Goal: Task Accomplishment & Management: Manage account settings

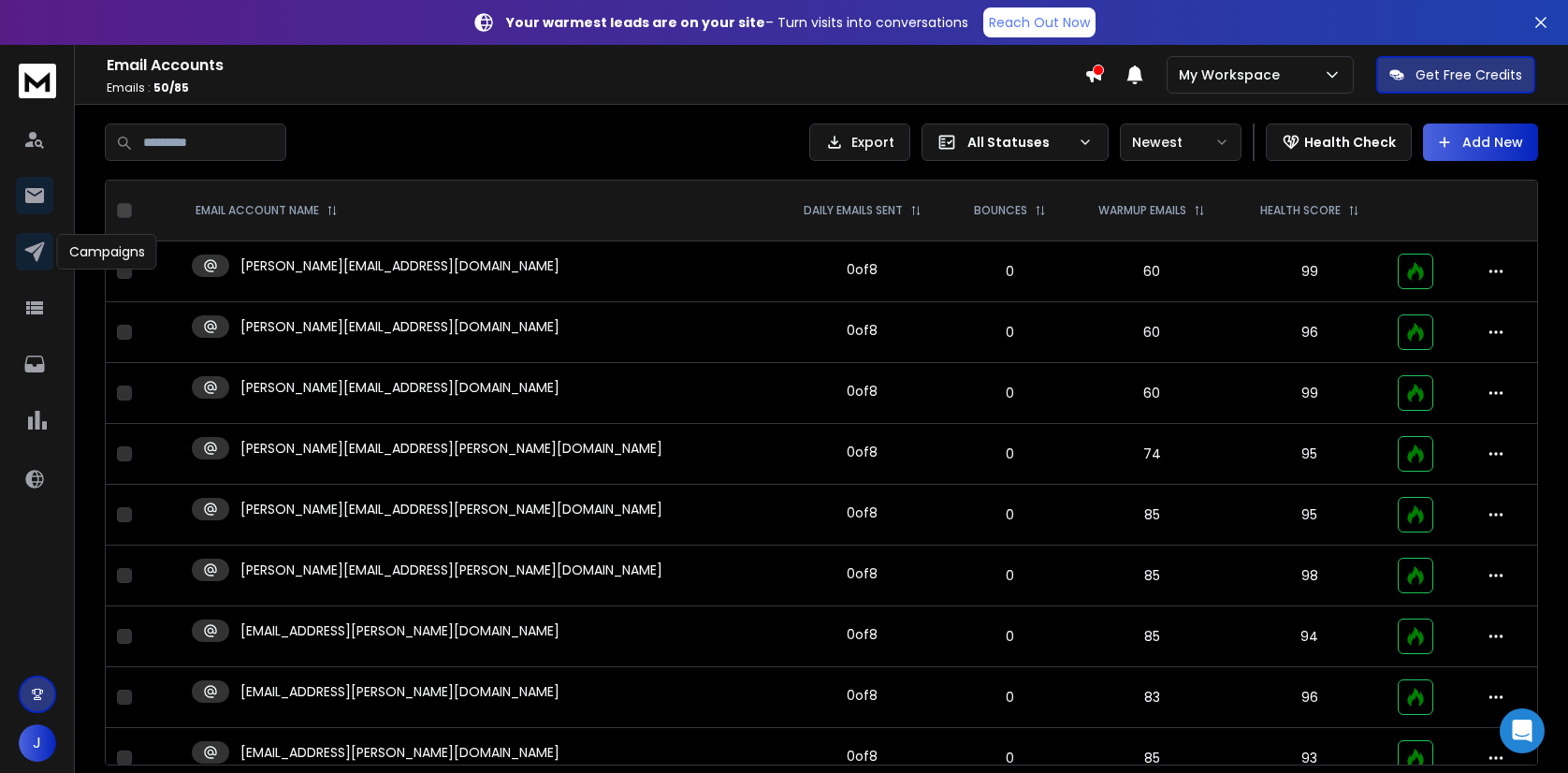
click at [29, 258] on icon at bounding box center [35, 252] width 23 height 23
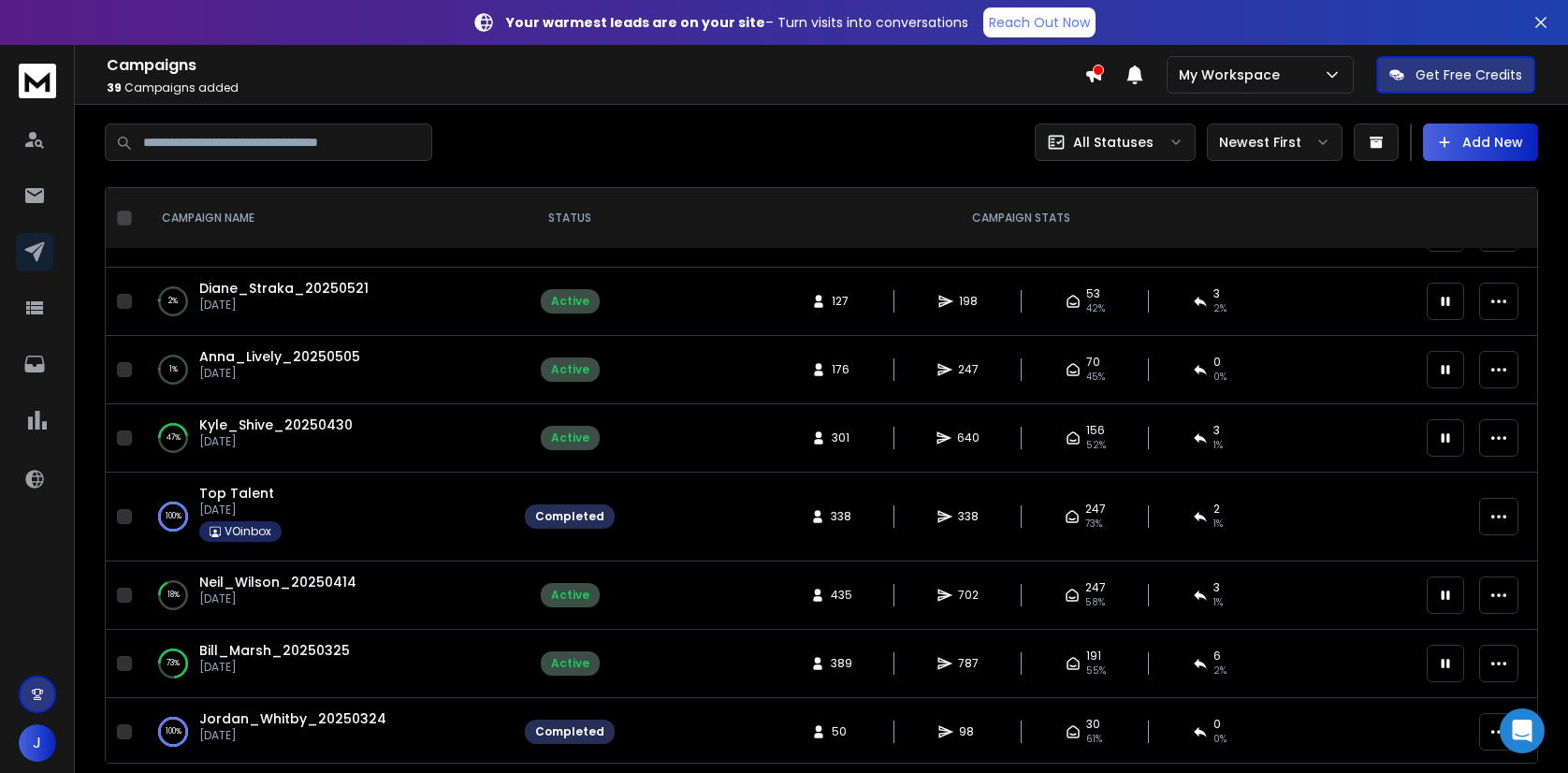
scroll to position [724, 0]
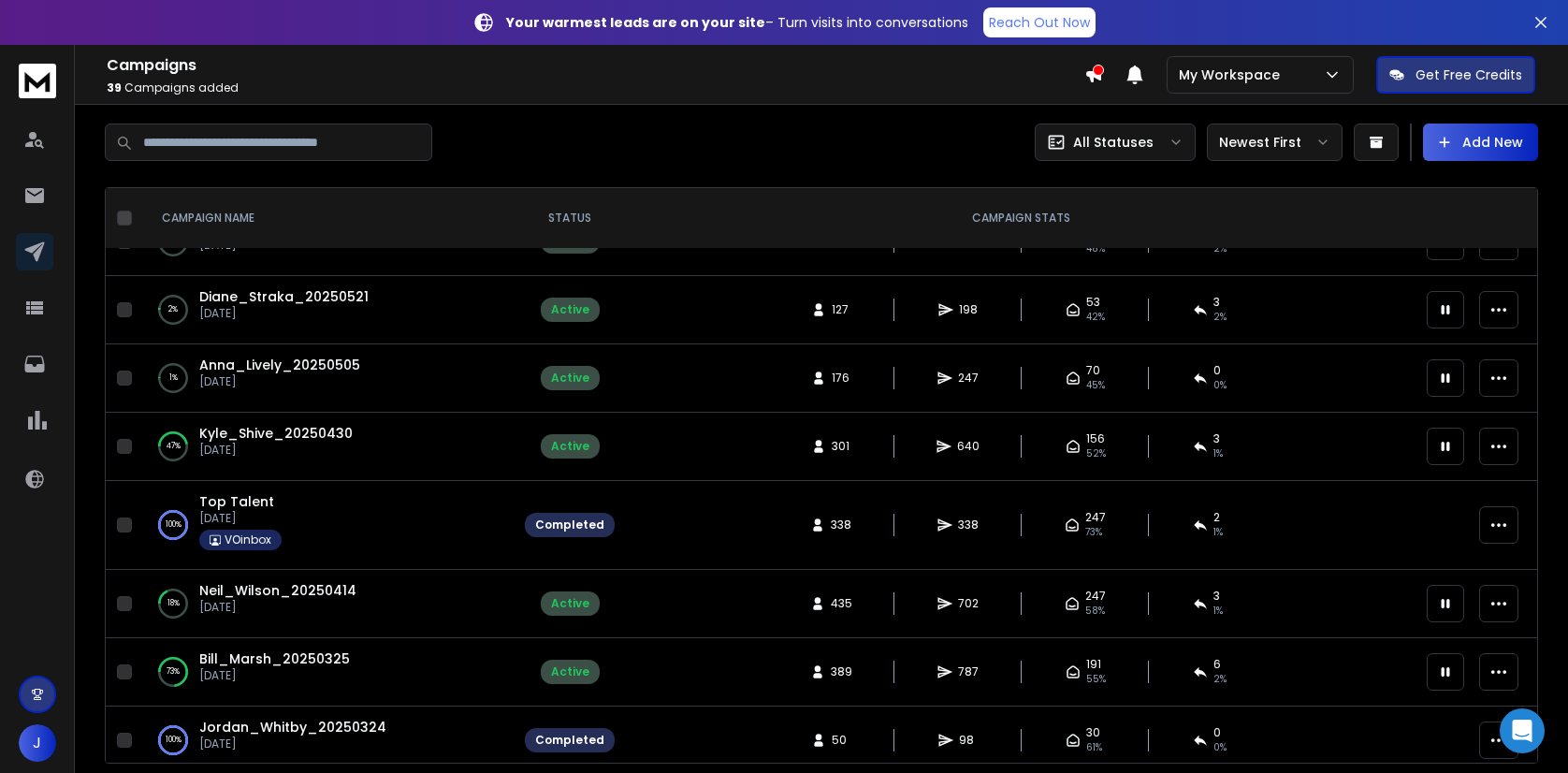
click at [248, 281] on td "2 % Diane_Straka_20250521 [DATE]" at bounding box center [327, 310] width 374 height 68
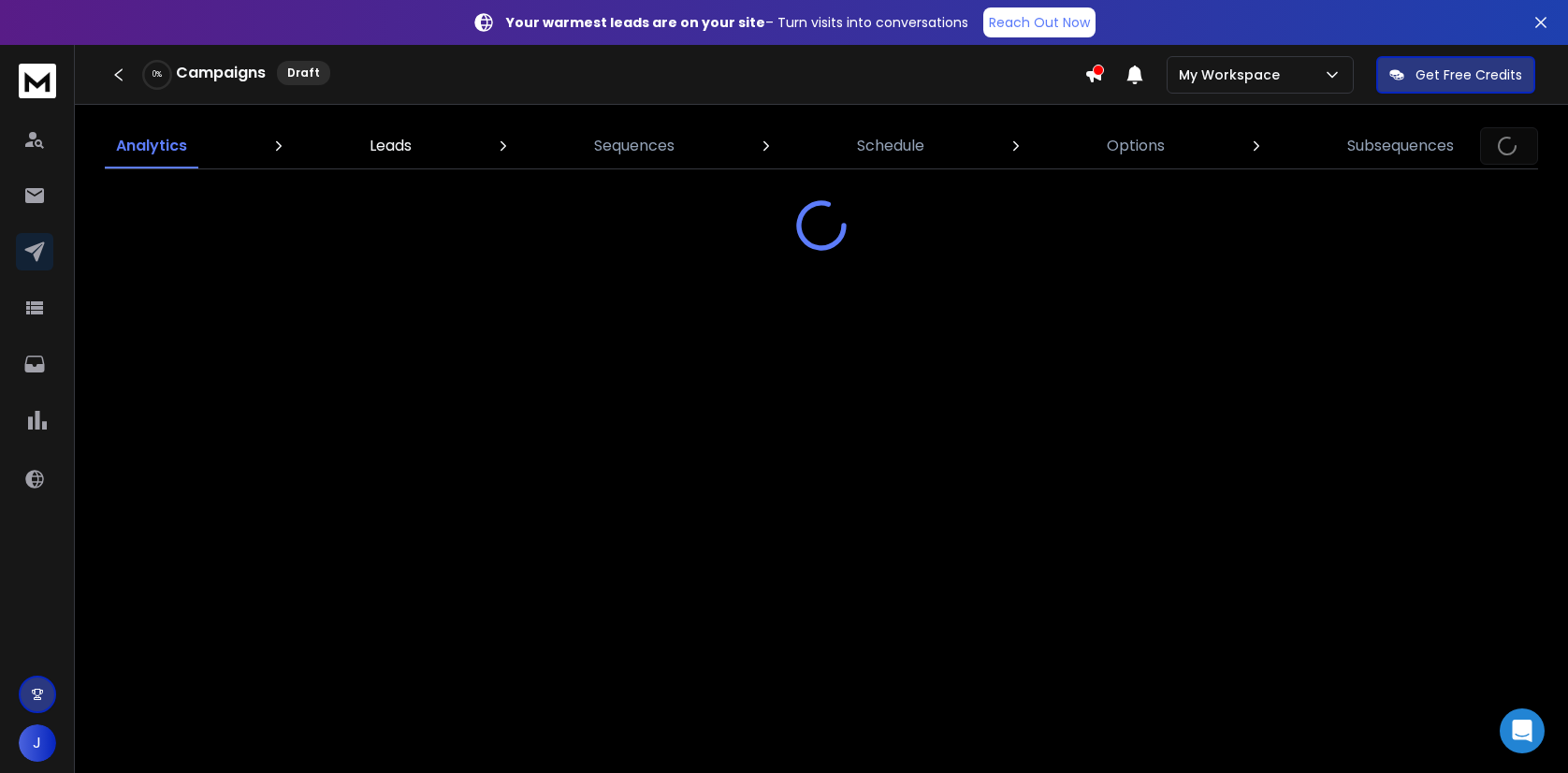
click at [397, 149] on p "Leads" at bounding box center [390, 146] width 43 height 23
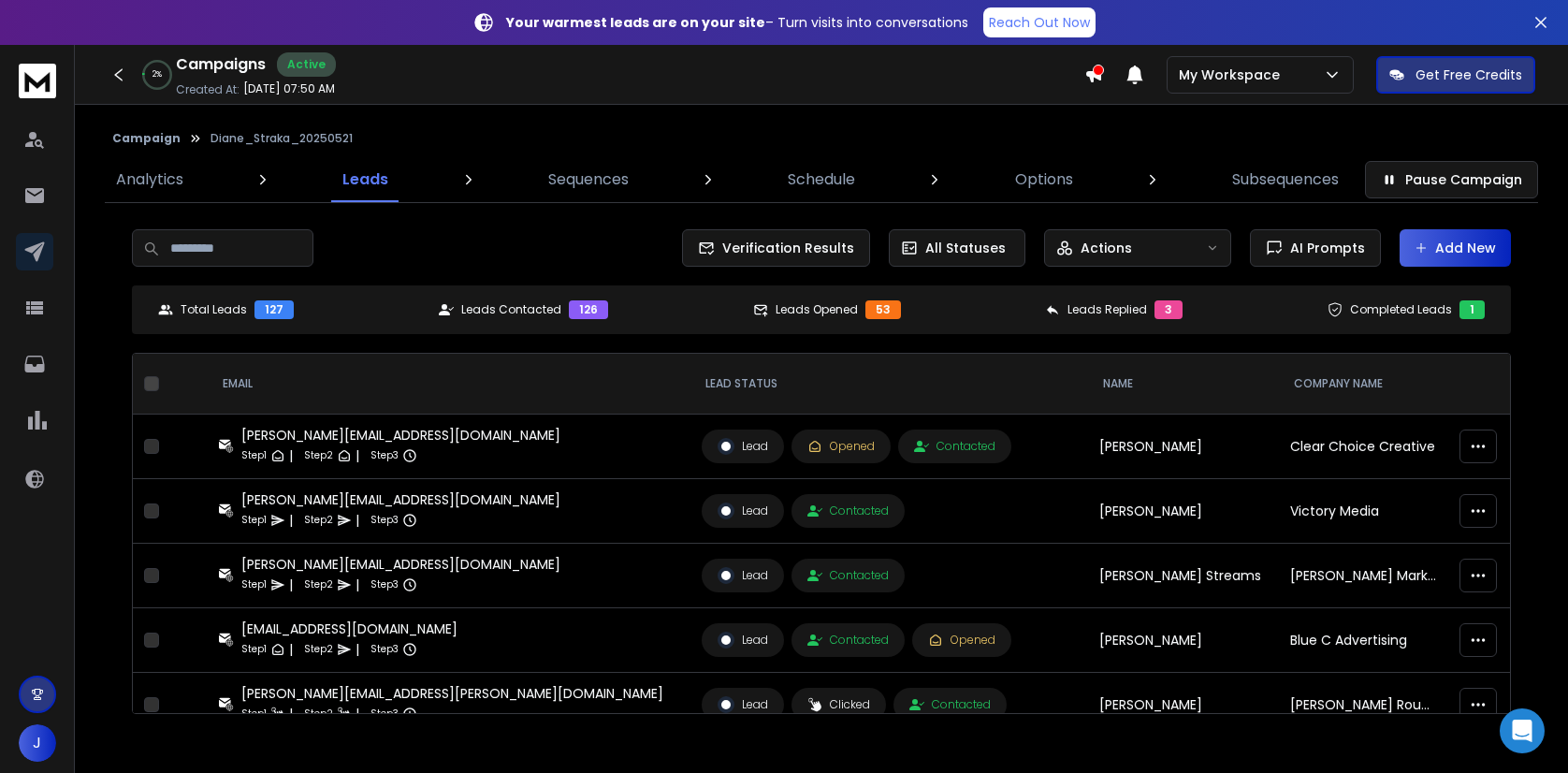
click at [1461, 246] on button "Add New" at bounding box center [1455, 248] width 111 height 38
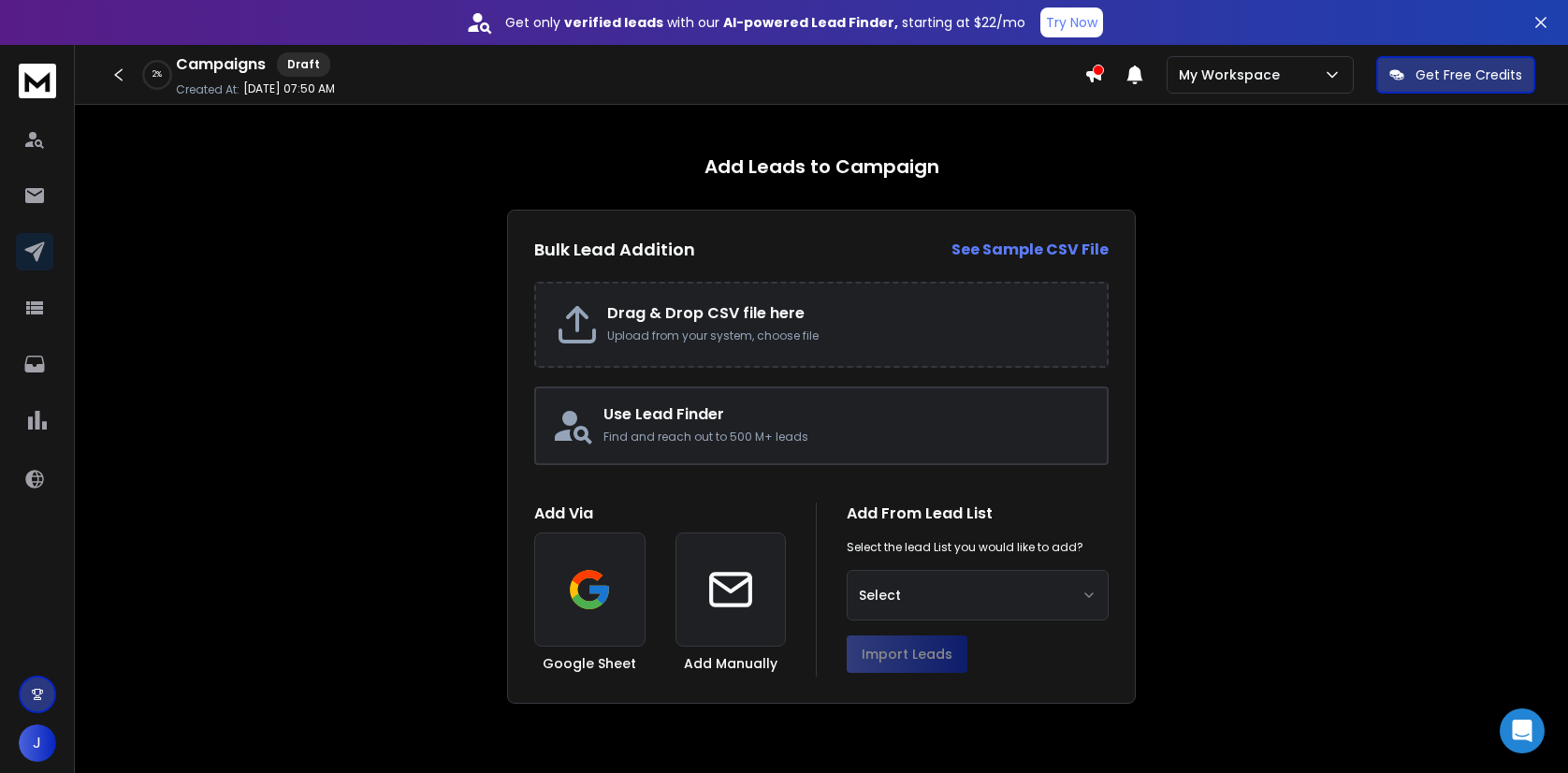
click at [723, 305] on h2 "Drag & Drop CSV file here" at bounding box center [848, 313] width 481 height 23
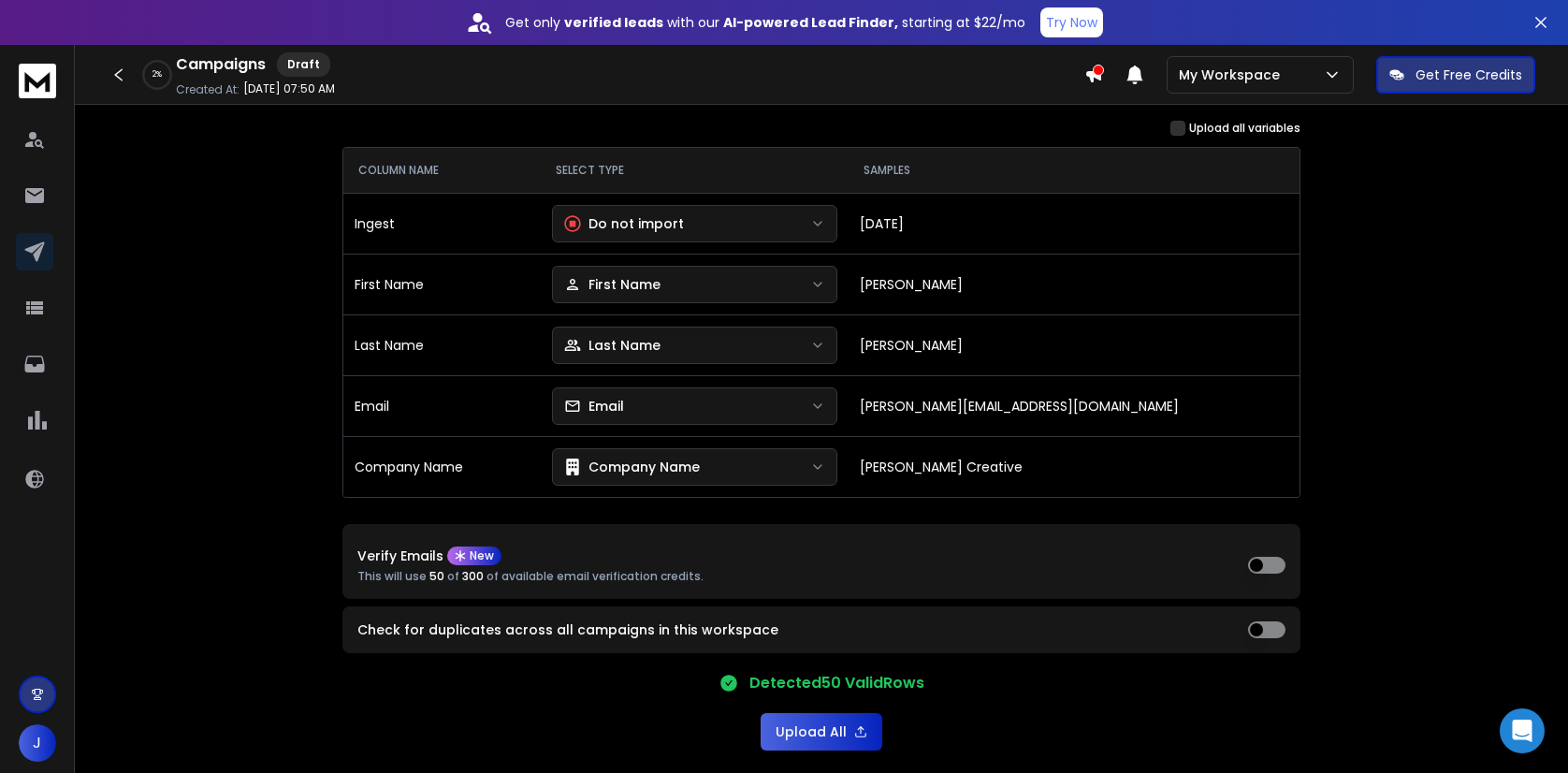
scroll to position [261, 0]
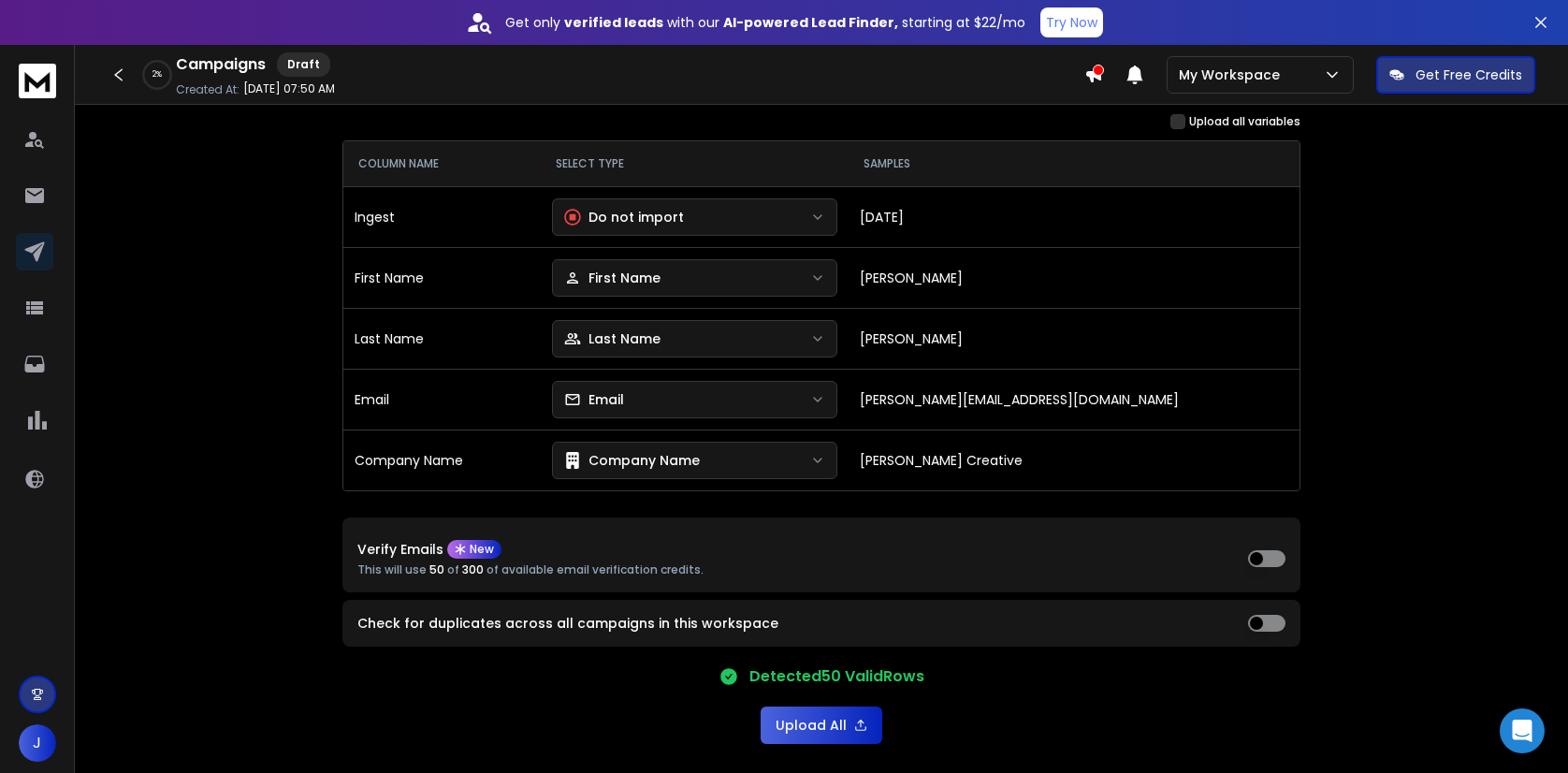
click at [820, 719] on button "Upload All" at bounding box center [821, 725] width 122 height 38
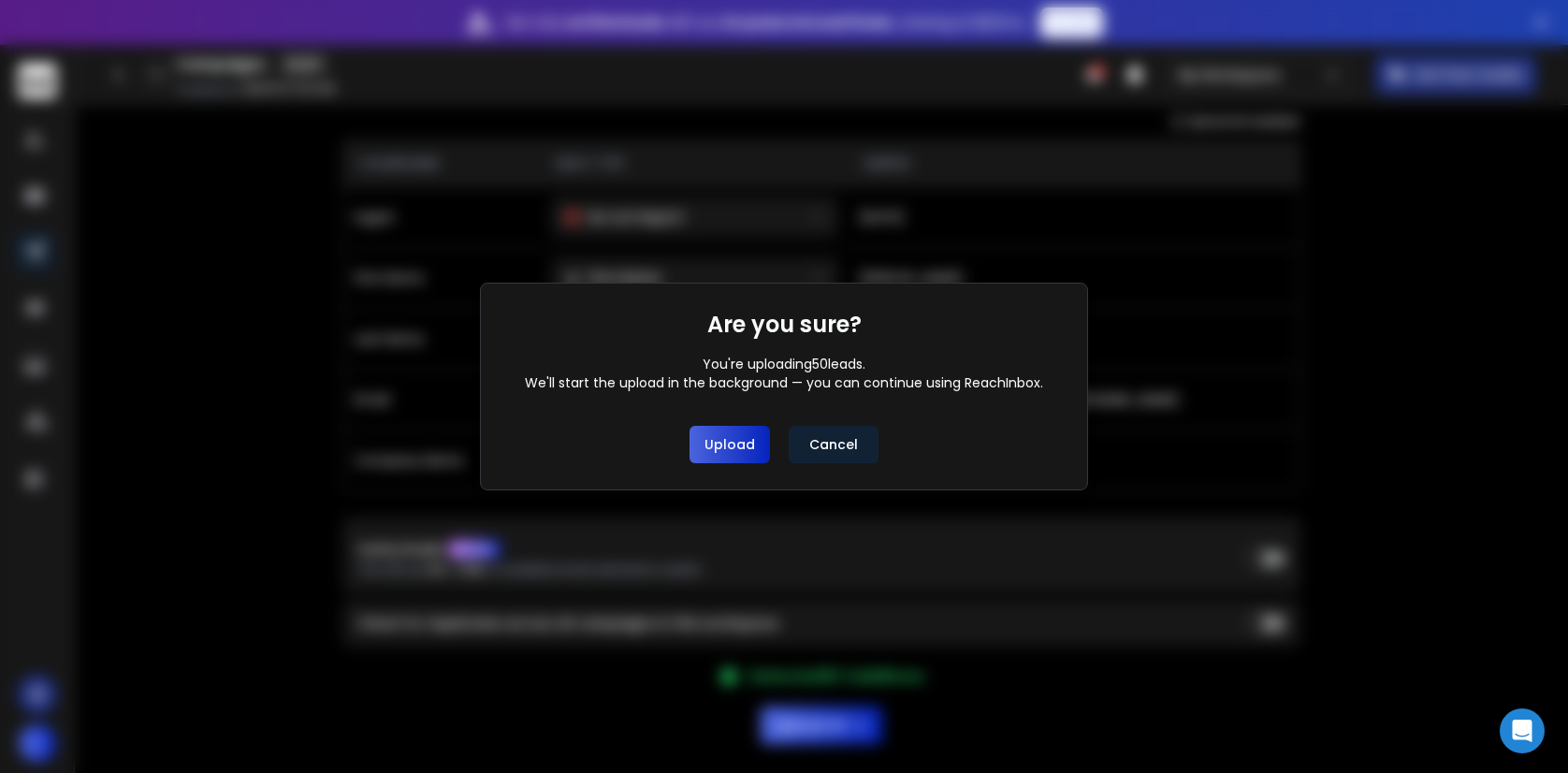
click at [719, 449] on button "Upload" at bounding box center [729, 445] width 80 height 38
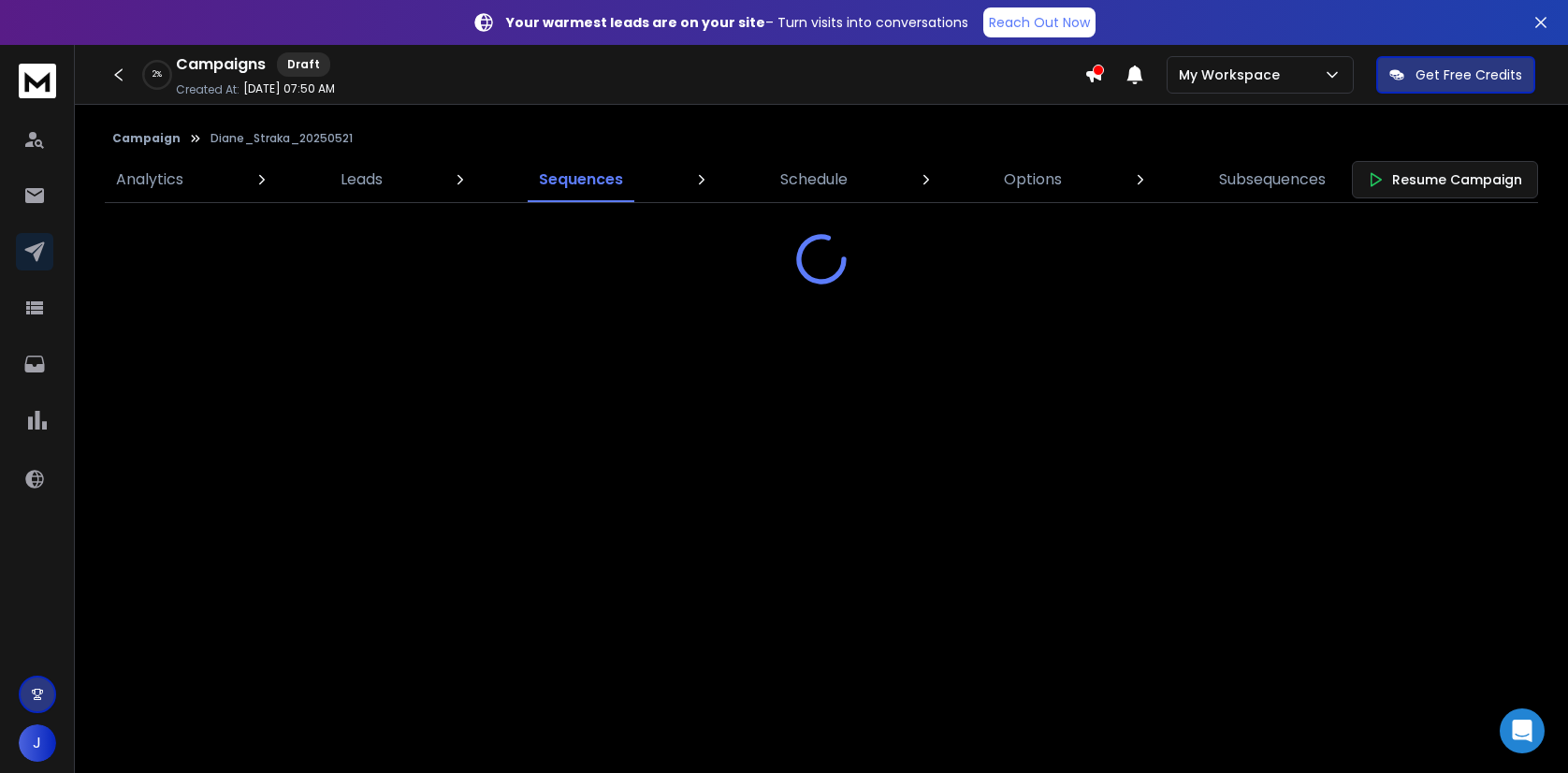
click at [266, 238] on div at bounding box center [821, 259] width 1198 height 59
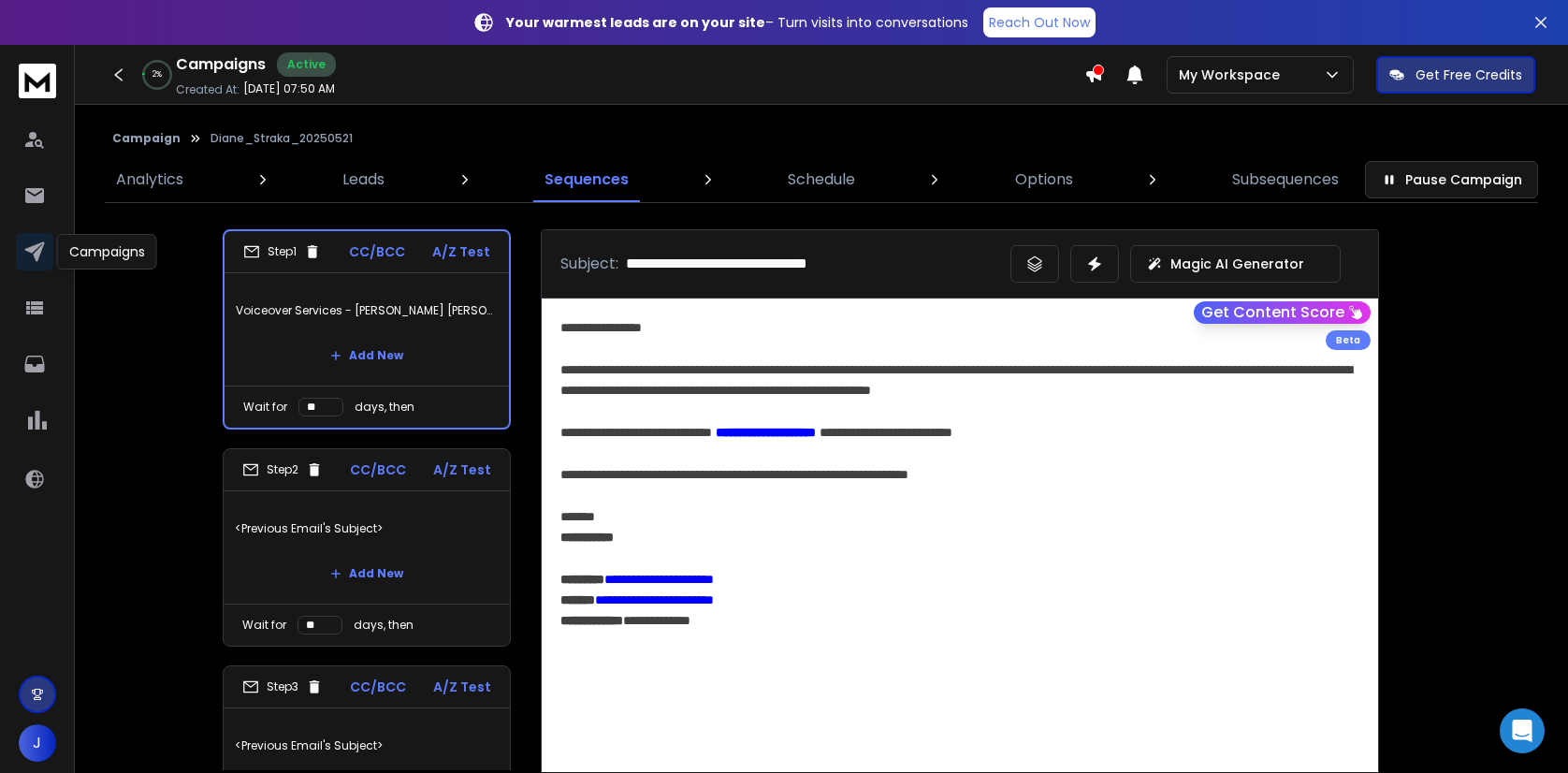
click at [34, 240] on link at bounding box center [35, 252] width 38 height 38
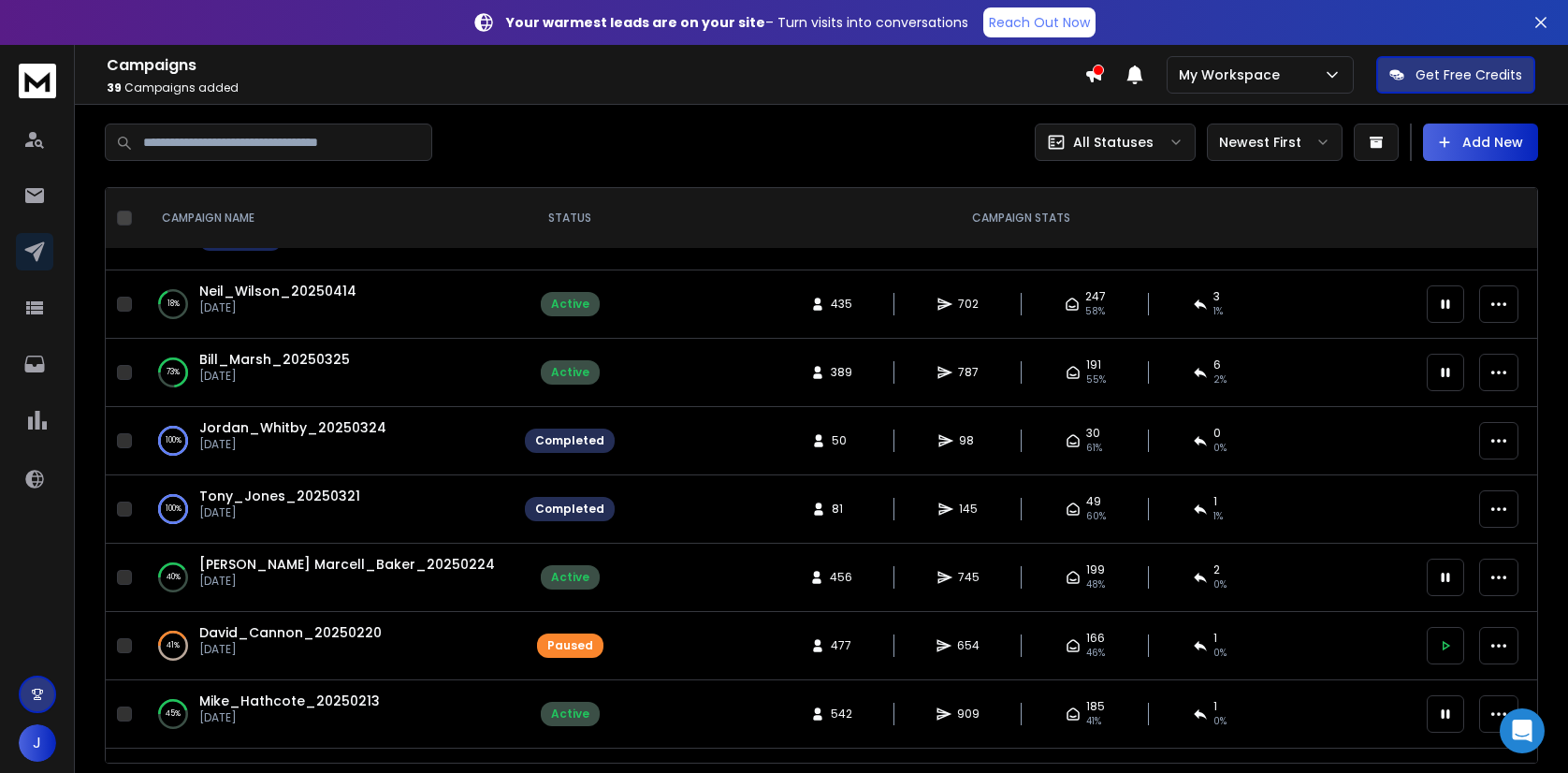
scroll to position [1024, 0]
click at [290, 560] on span "[PERSON_NAME] Marcell_Baker_20250224" at bounding box center [347, 565] width 296 height 19
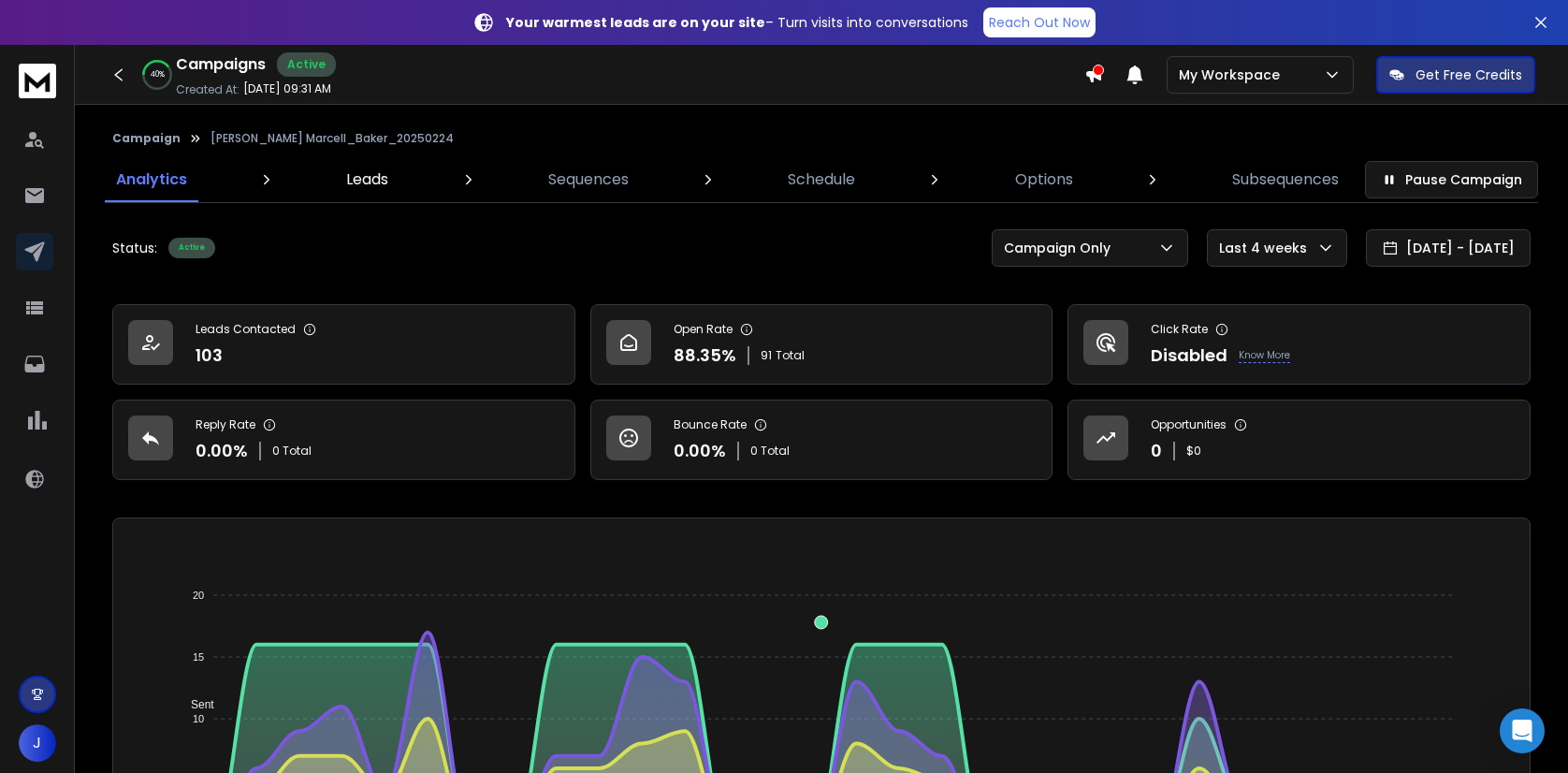
click at [375, 181] on p "Leads" at bounding box center [367, 179] width 43 height 23
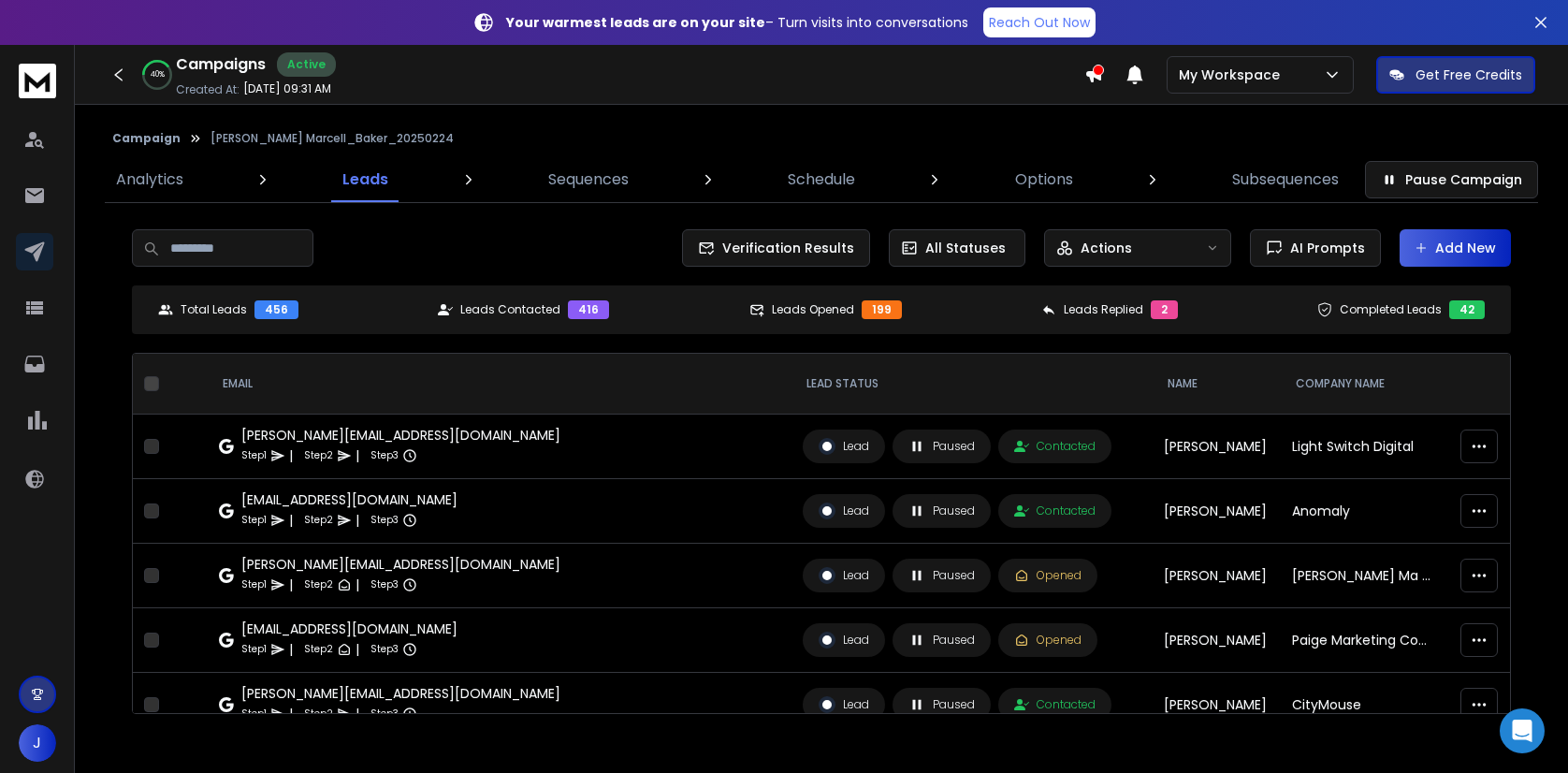
click at [1473, 248] on button "Add New" at bounding box center [1455, 248] width 111 height 38
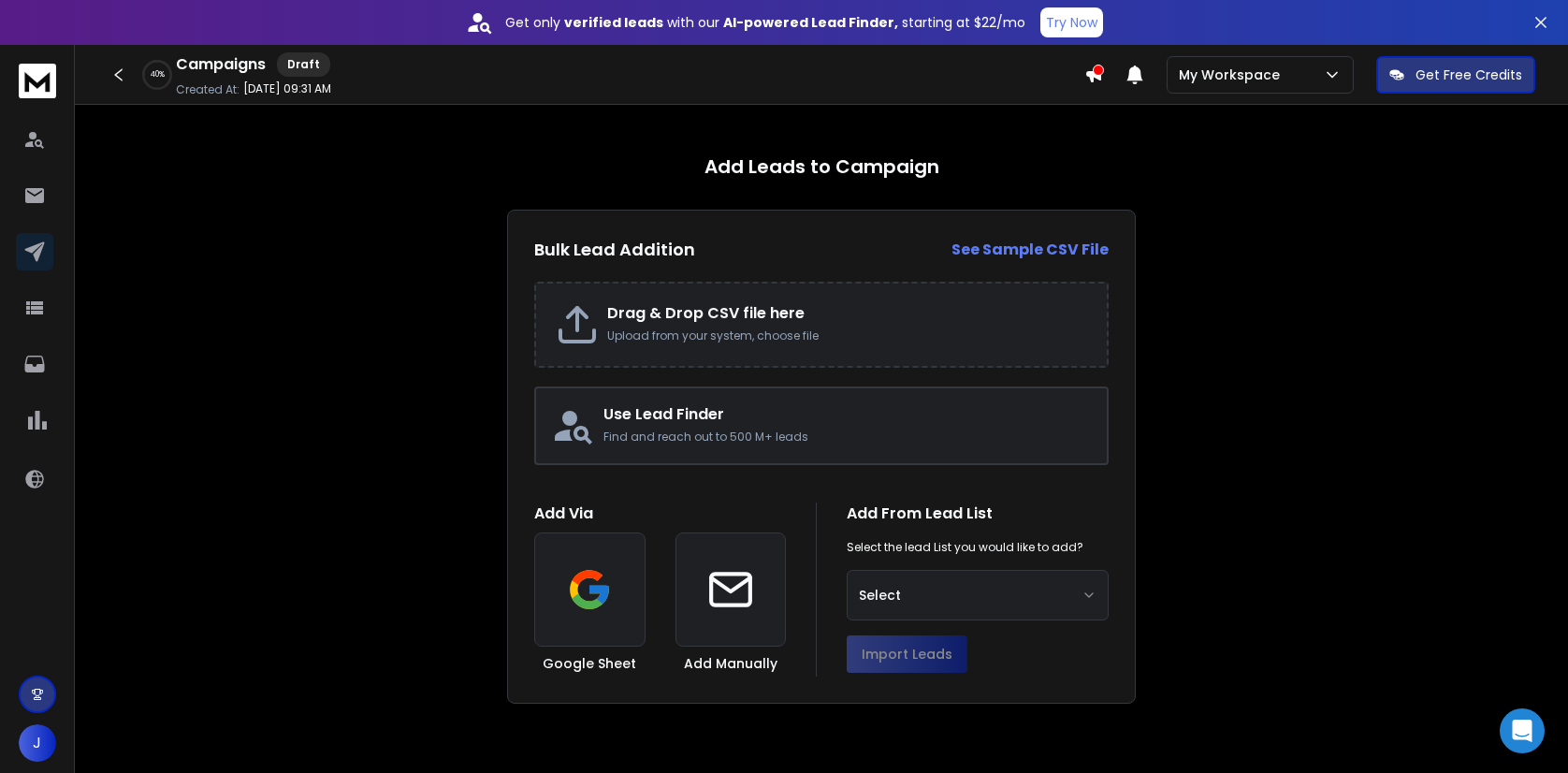
click at [709, 320] on h2 "Drag & Drop CSV file here" at bounding box center [848, 313] width 481 height 23
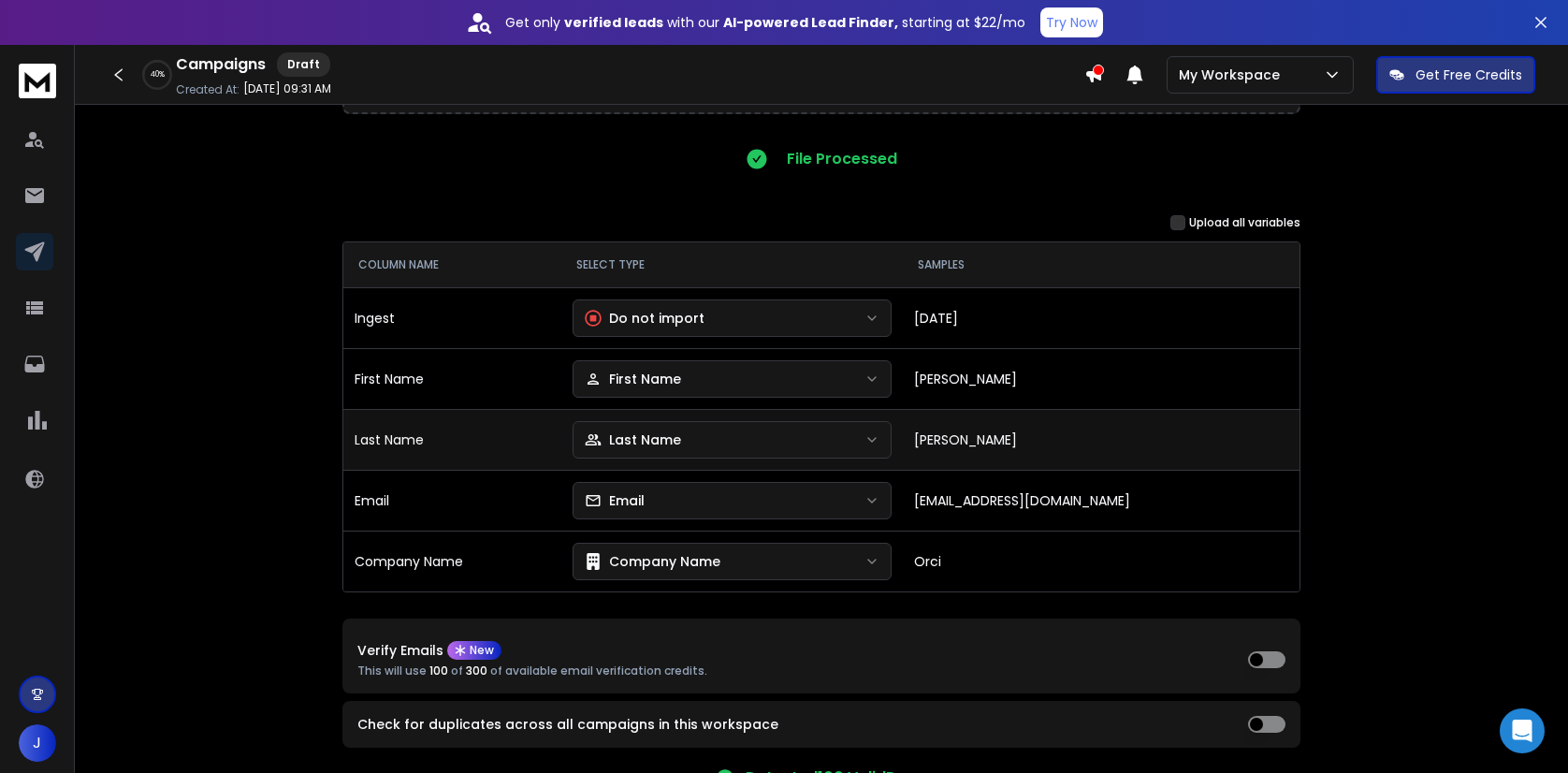
scroll to position [261, 0]
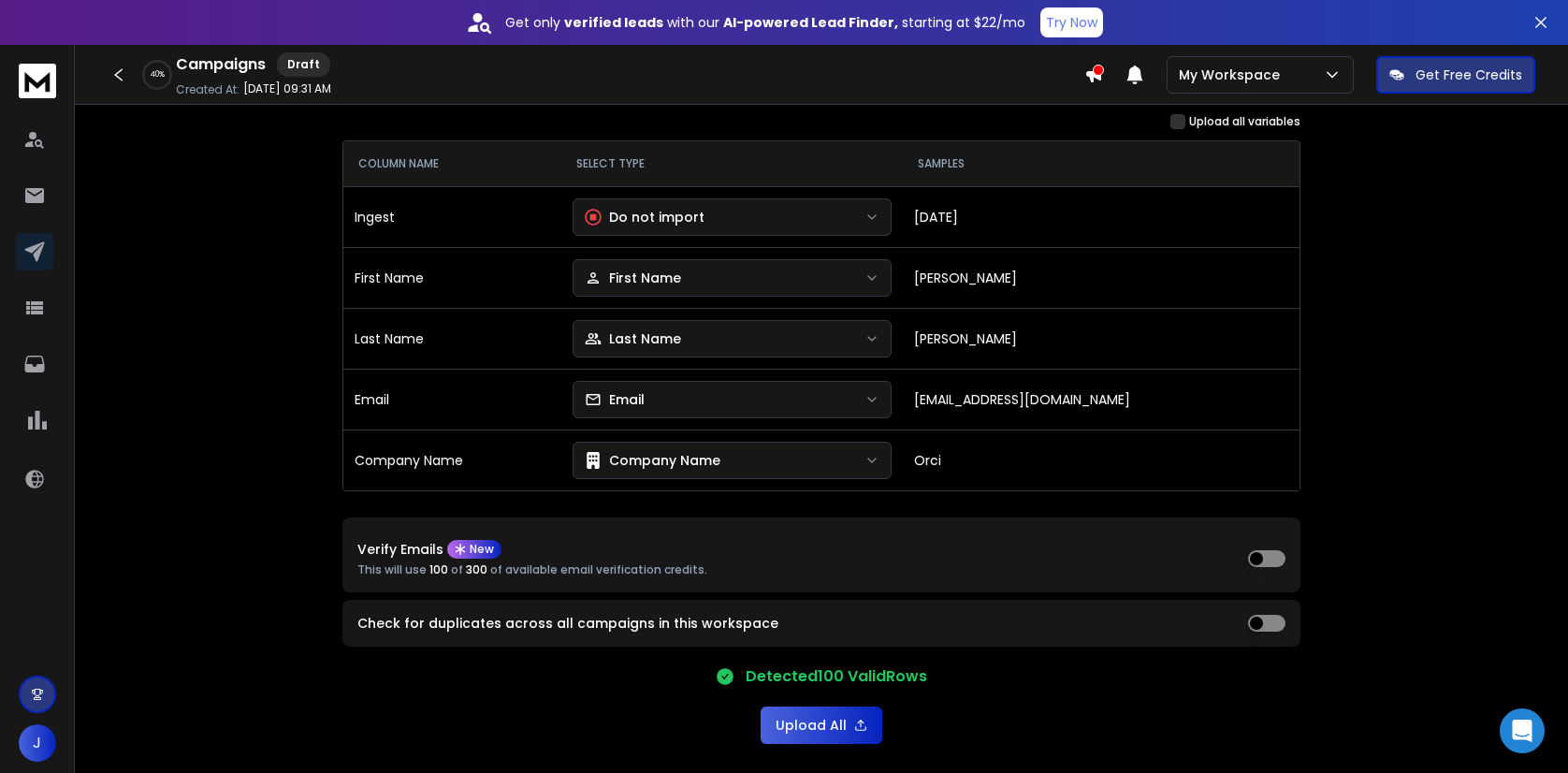
click at [796, 723] on button "Upload All" at bounding box center [821, 725] width 122 height 38
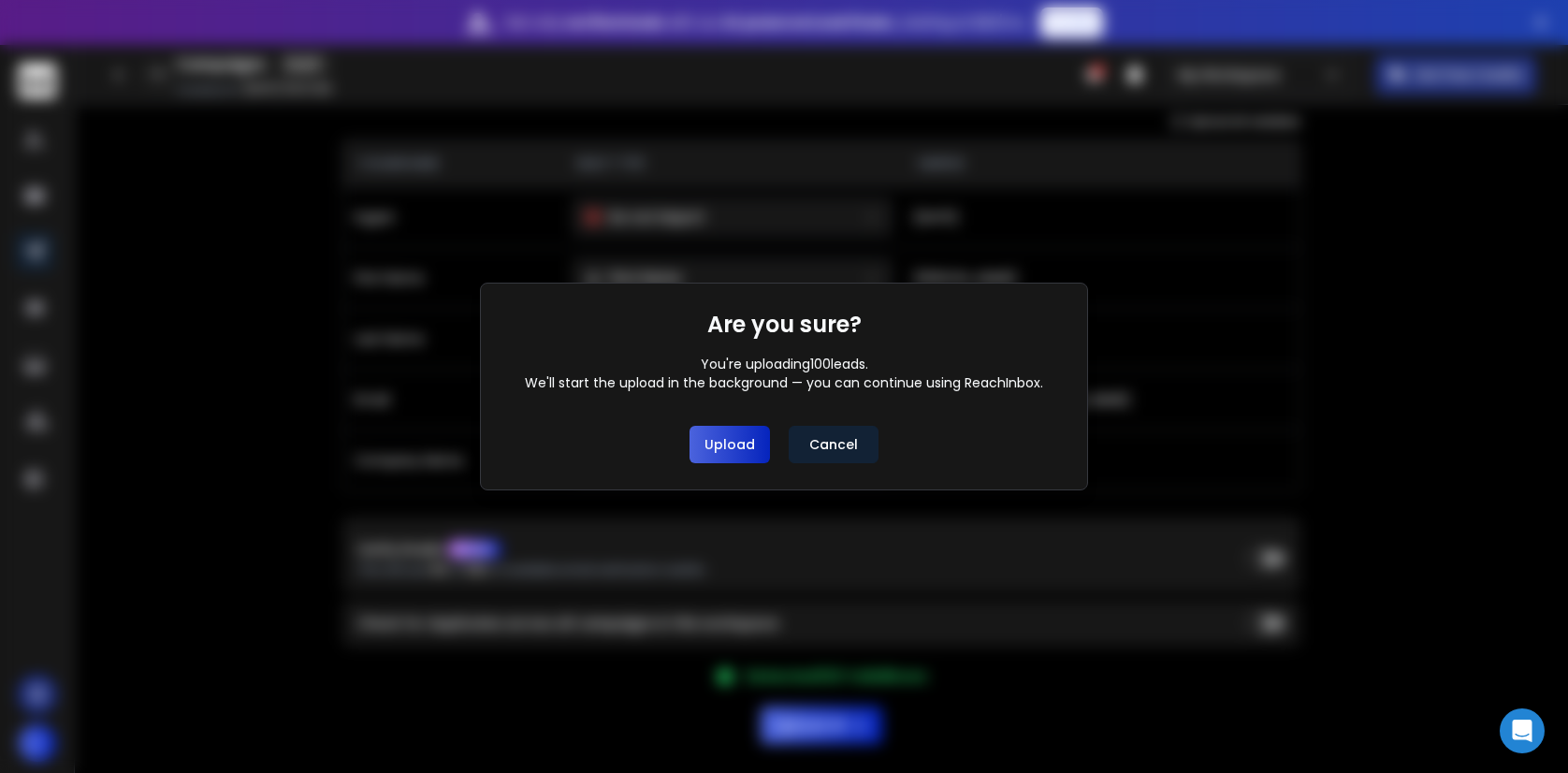
click at [823, 446] on button "Cancel" at bounding box center [833, 445] width 90 height 38
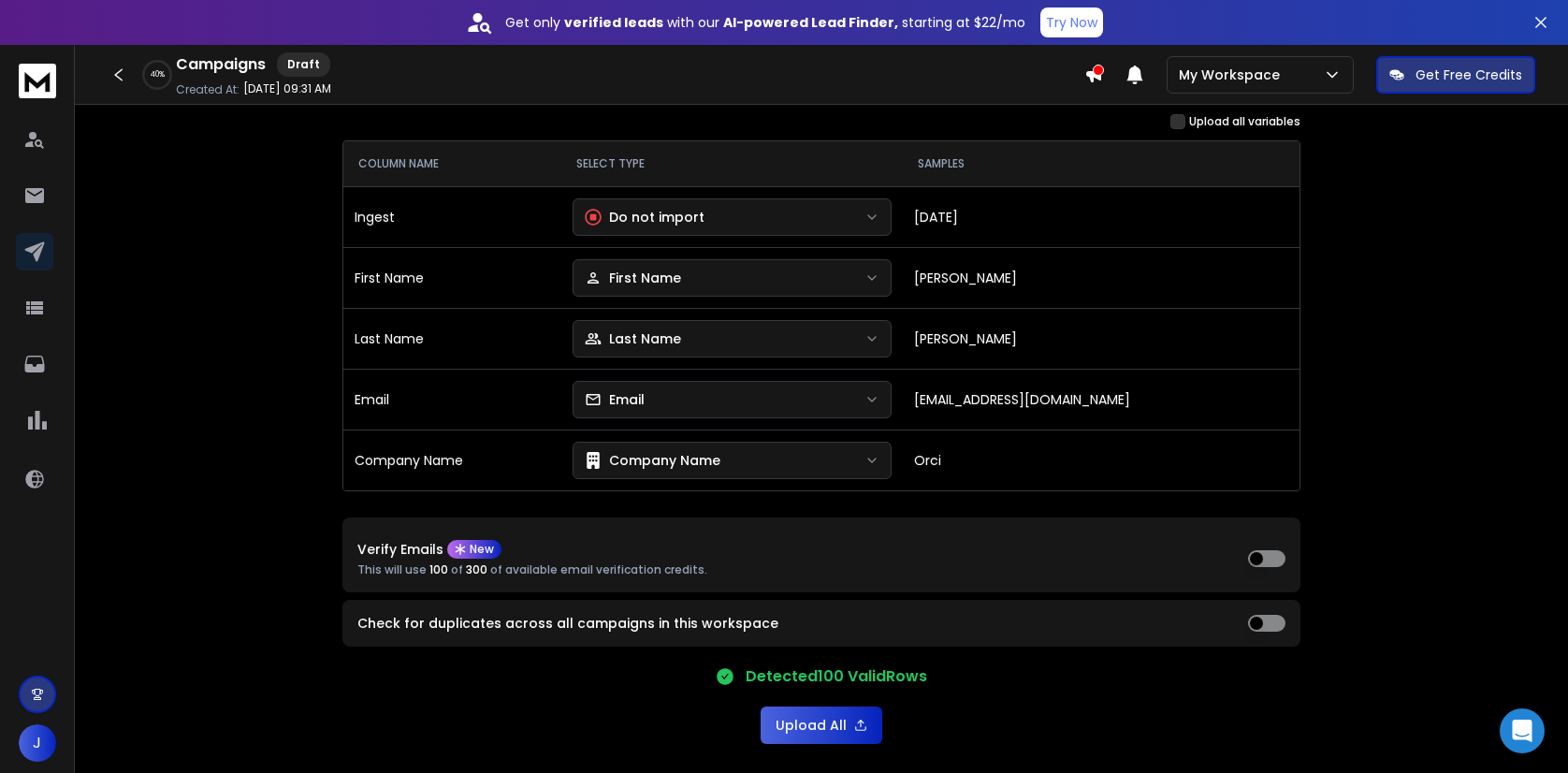
click at [792, 715] on button "Upload All" at bounding box center [821, 725] width 122 height 38
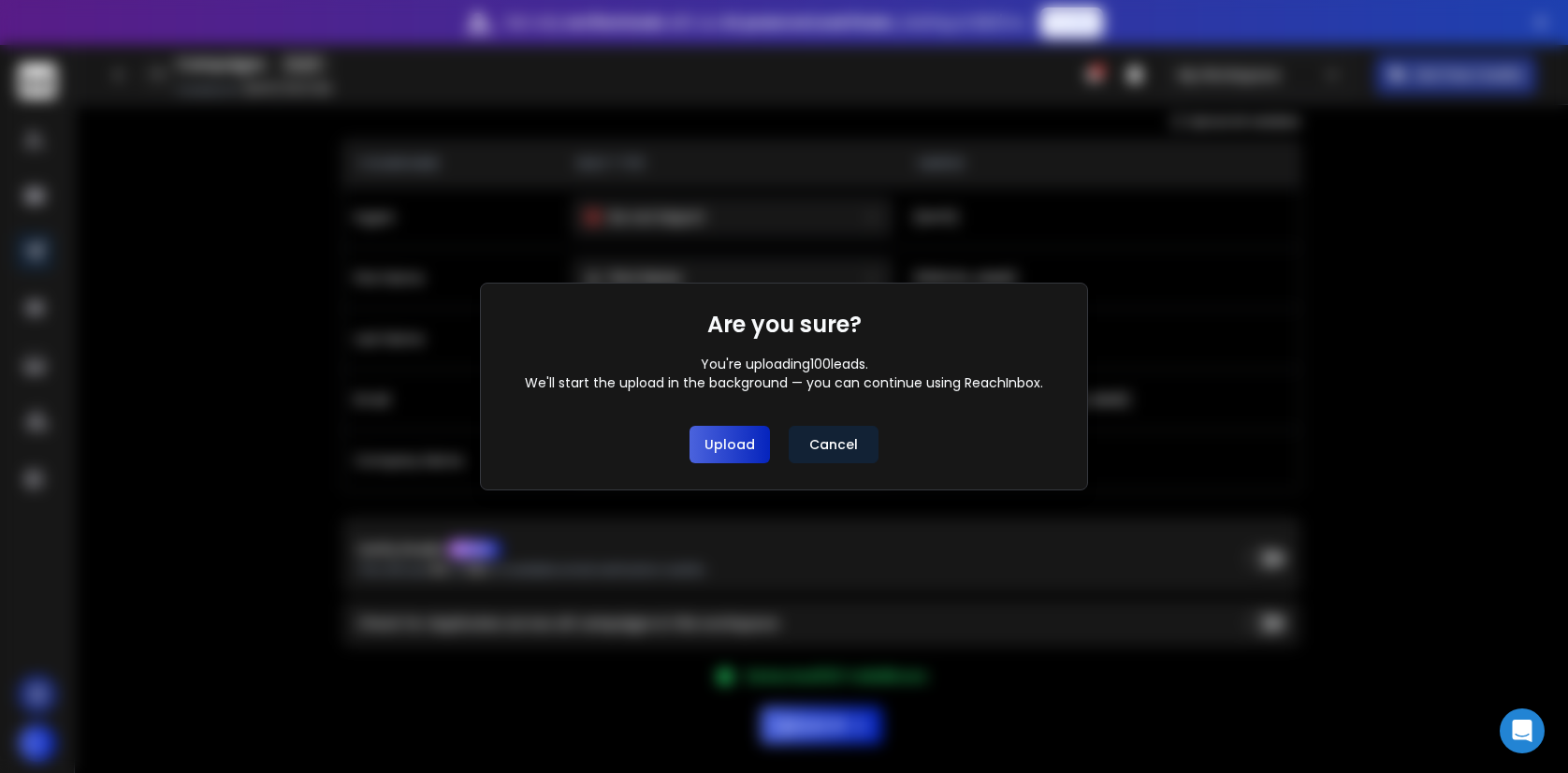
click at [716, 449] on button "Upload" at bounding box center [729, 445] width 80 height 38
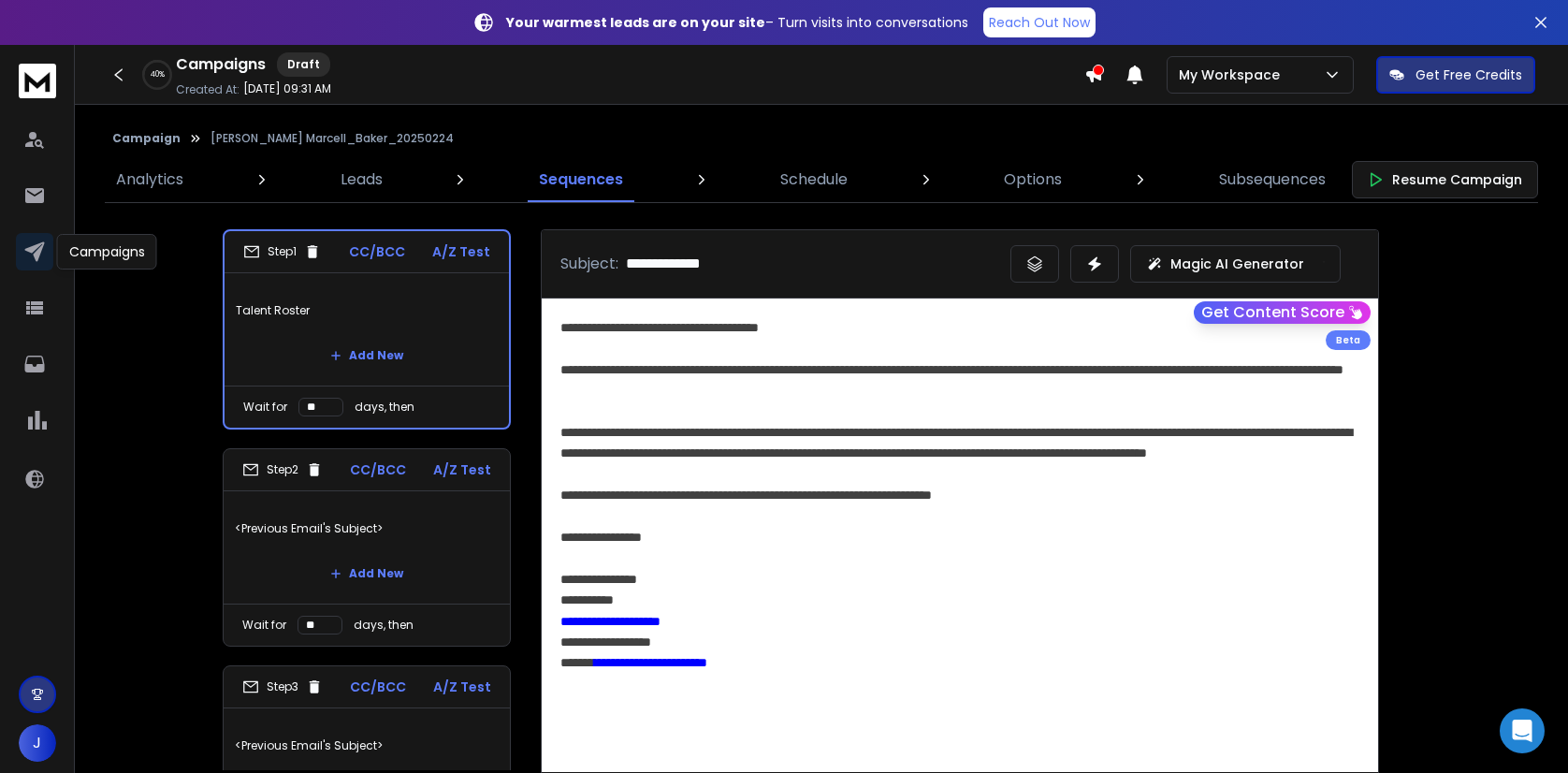
click at [41, 249] on icon at bounding box center [35, 252] width 20 height 20
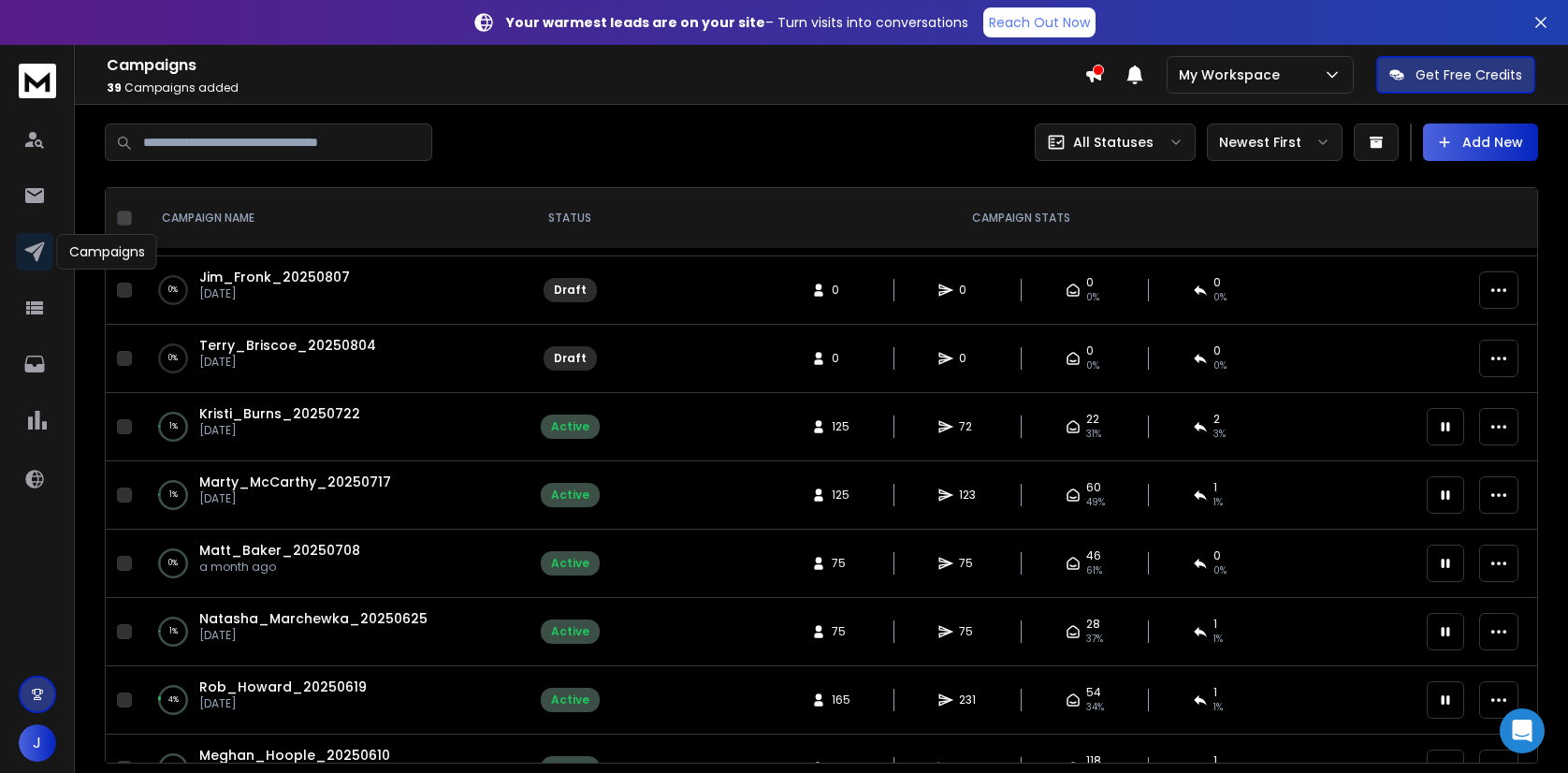
click at [300, 617] on span "Natasha_Marchewka_20250625" at bounding box center [313, 618] width 228 height 19
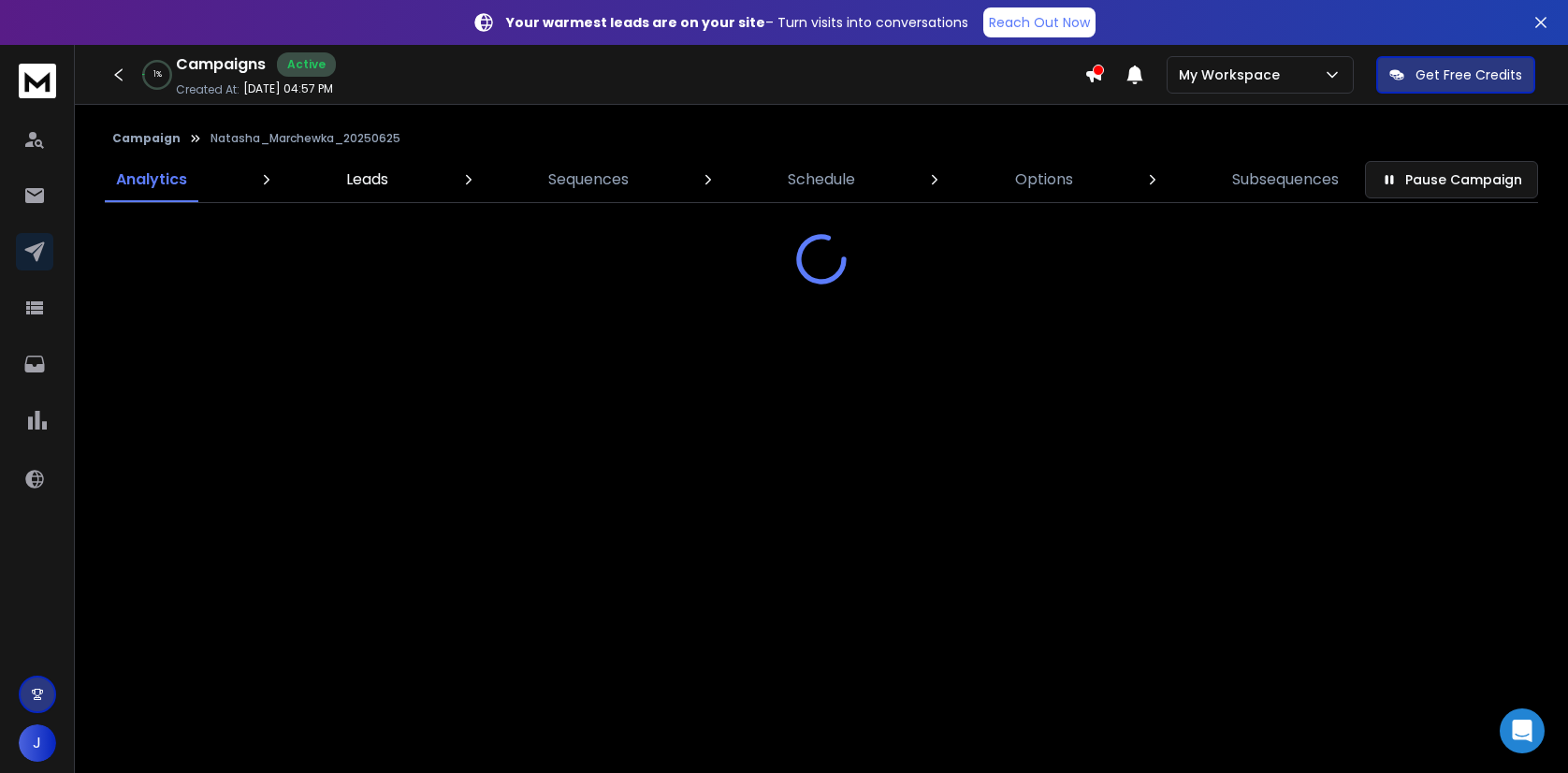
click at [364, 186] on p "Leads" at bounding box center [367, 179] width 43 height 23
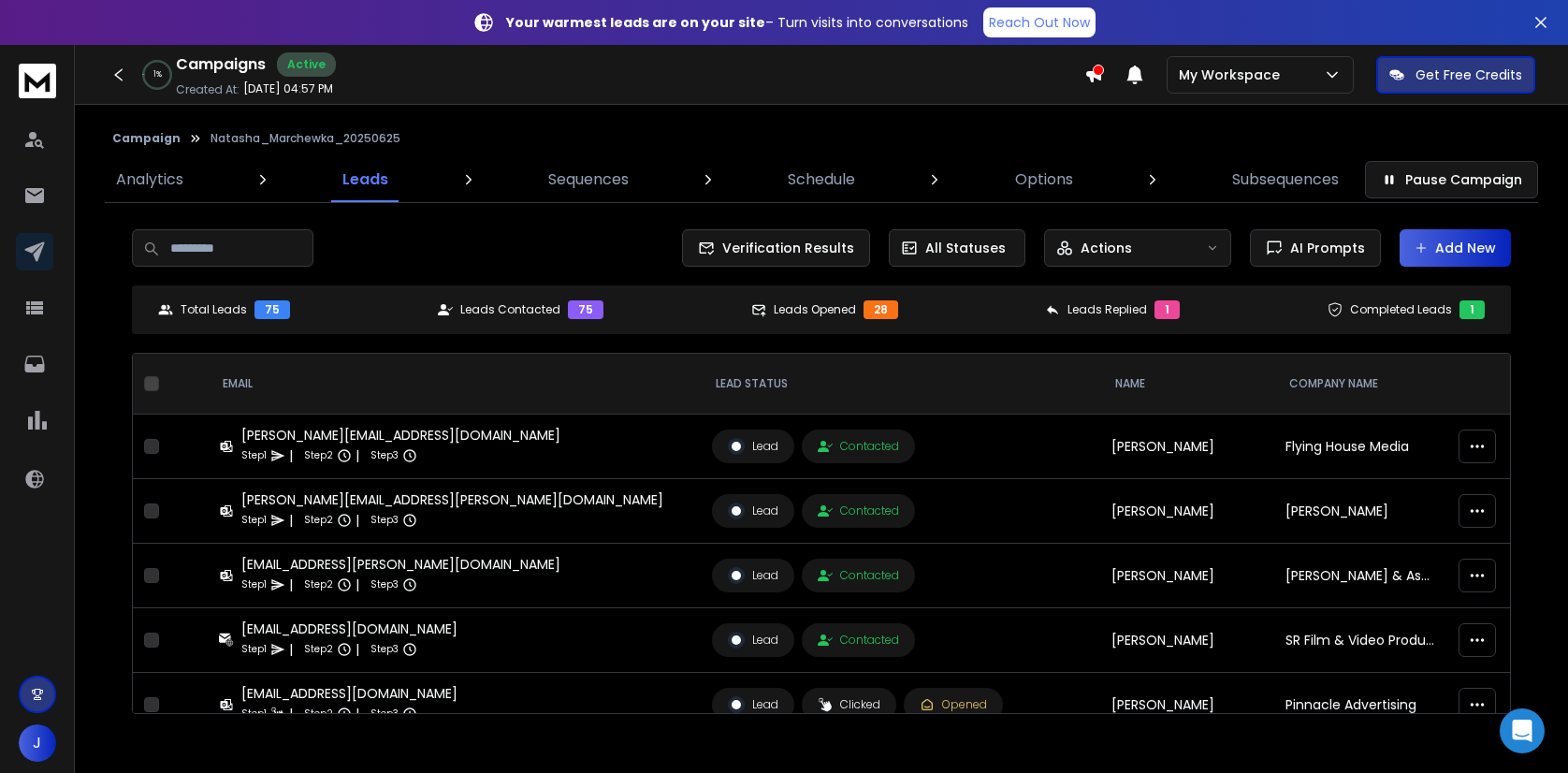
click at [1499, 243] on button "Add New" at bounding box center [1455, 248] width 111 height 38
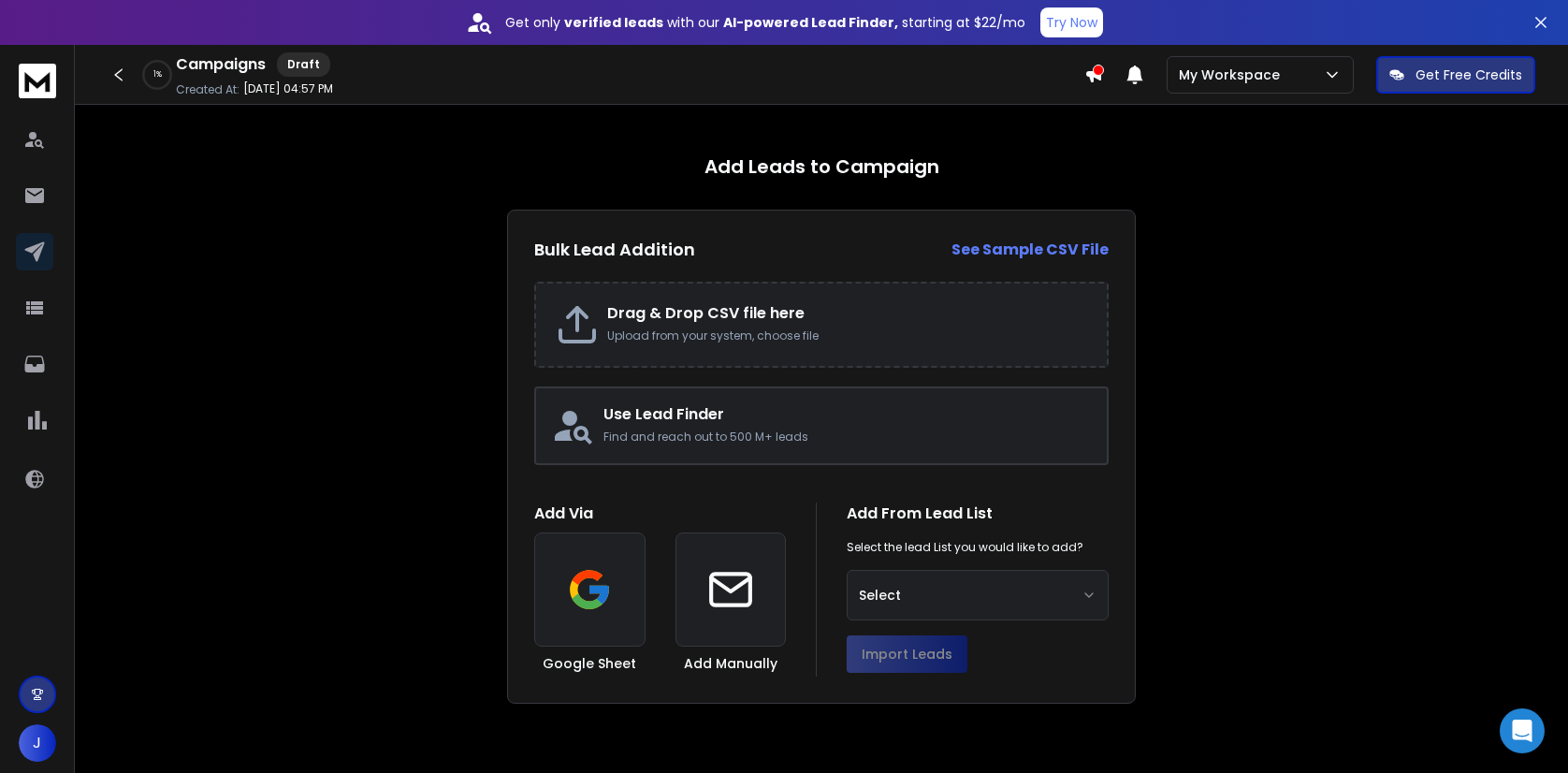
click at [808, 310] on h2 "Drag & Drop CSV file here" at bounding box center [848, 313] width 481 height 23
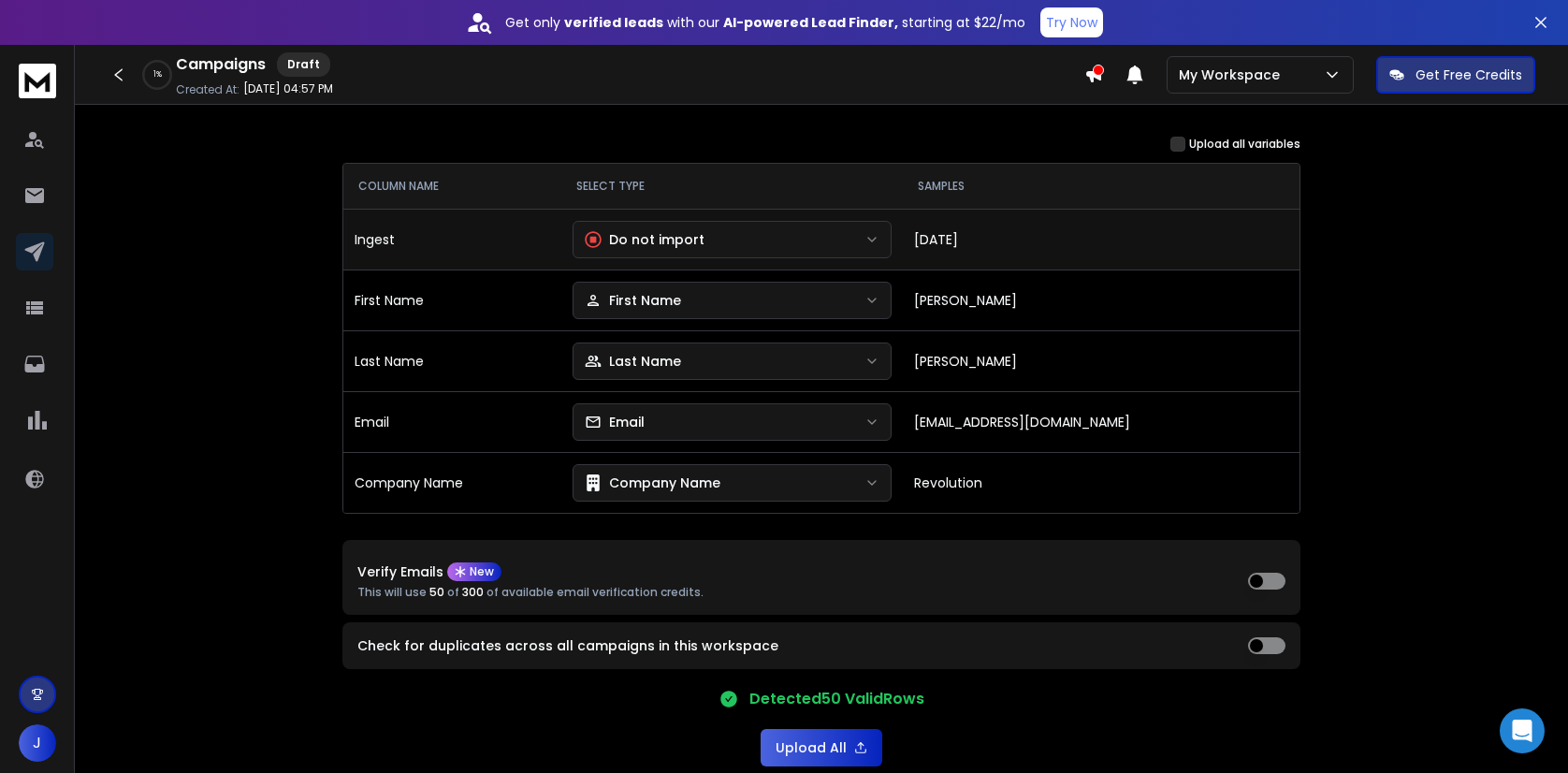
scroll to position [261, 0]
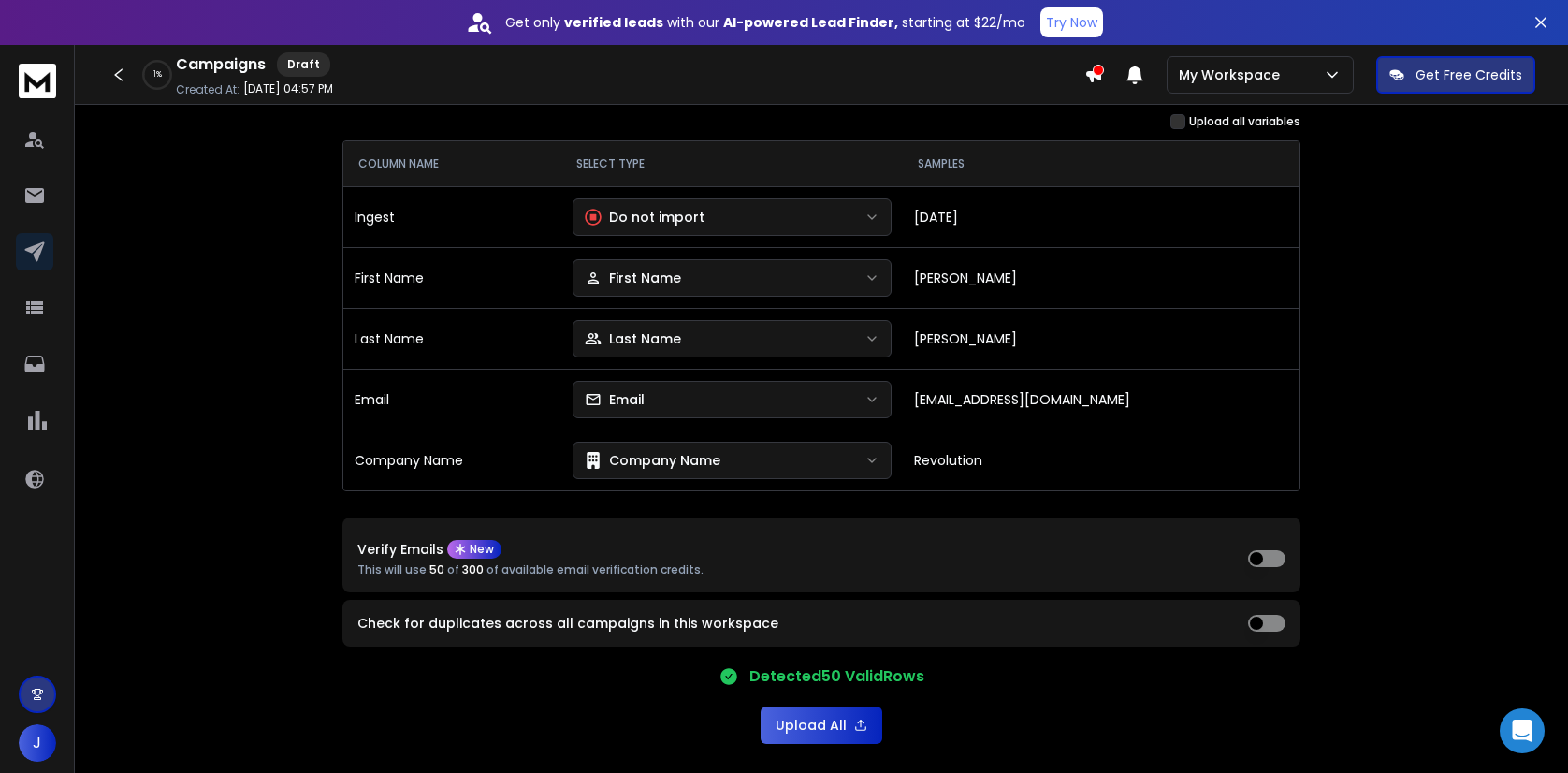
click at [801, 726] on button "Upload All" at bounding box center [821, 725] width 122 height 38
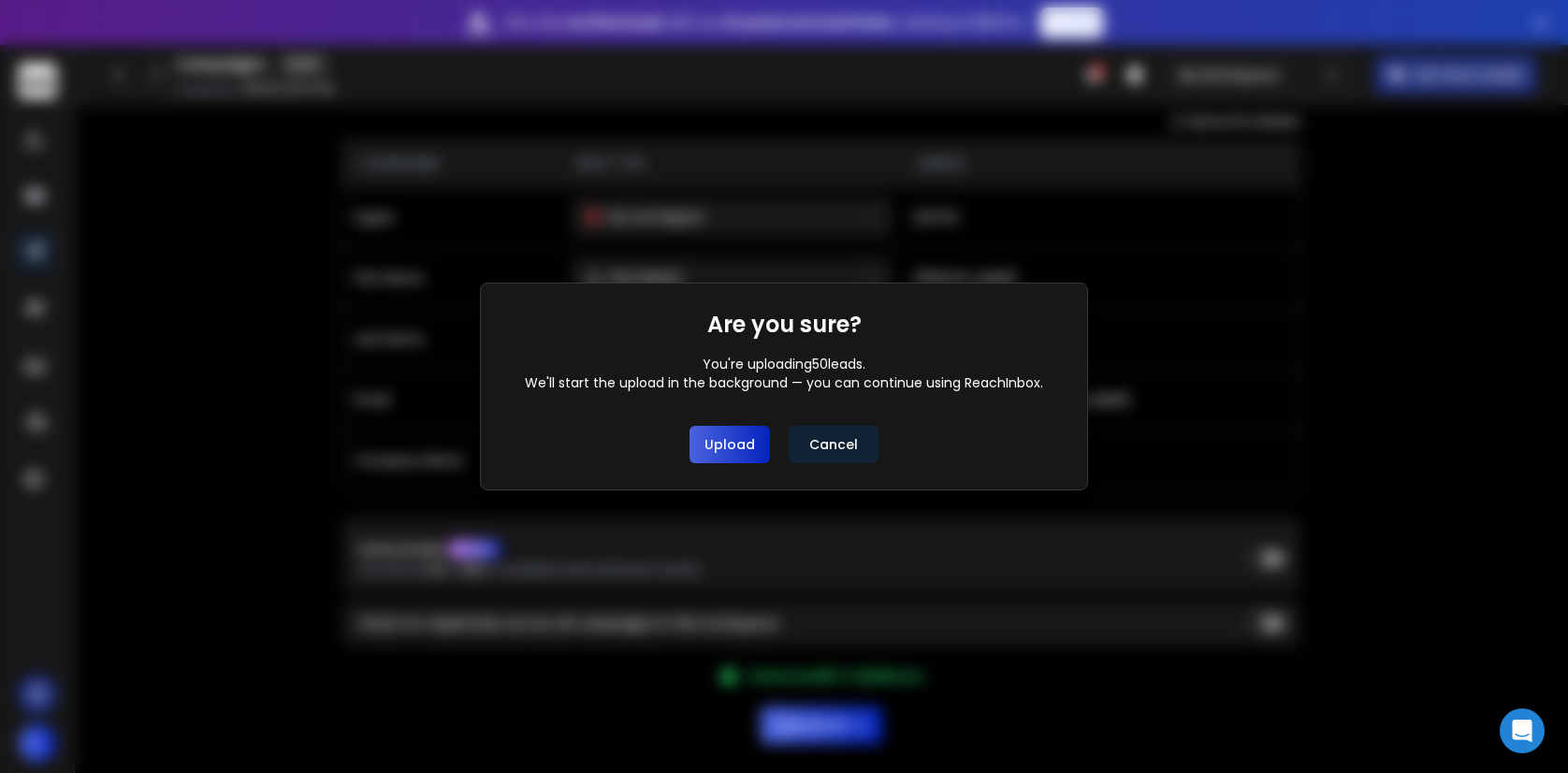
click at [724, 447] on button "Upload" at bounding box center [729, 445] width 80 height 38
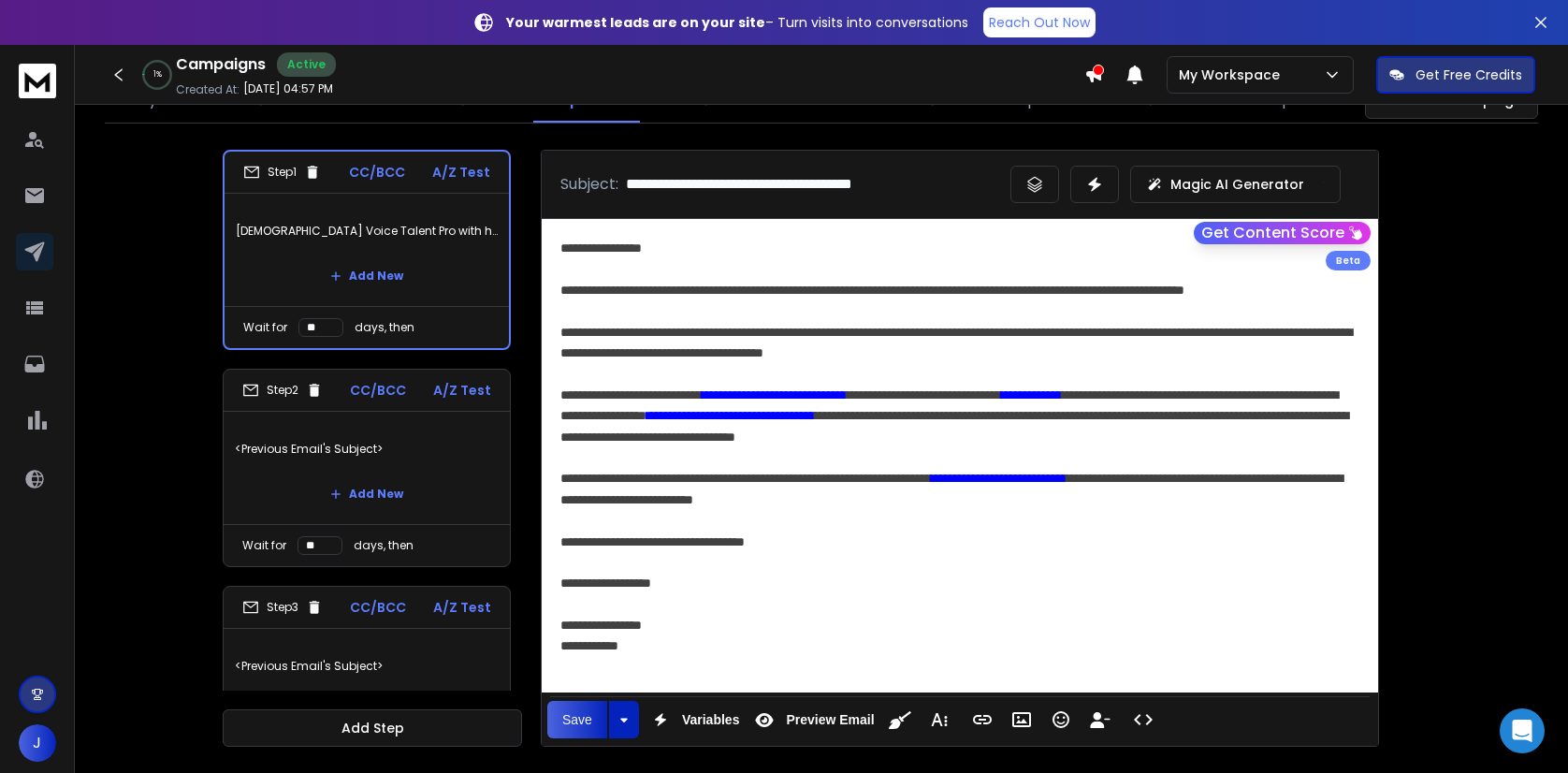
click at [121, 242] on div "**********" at bounding box center [821, 449] width 1433 height 612
click at [120, 72] on icon at bounding box center [118, 74] width 17 height 17
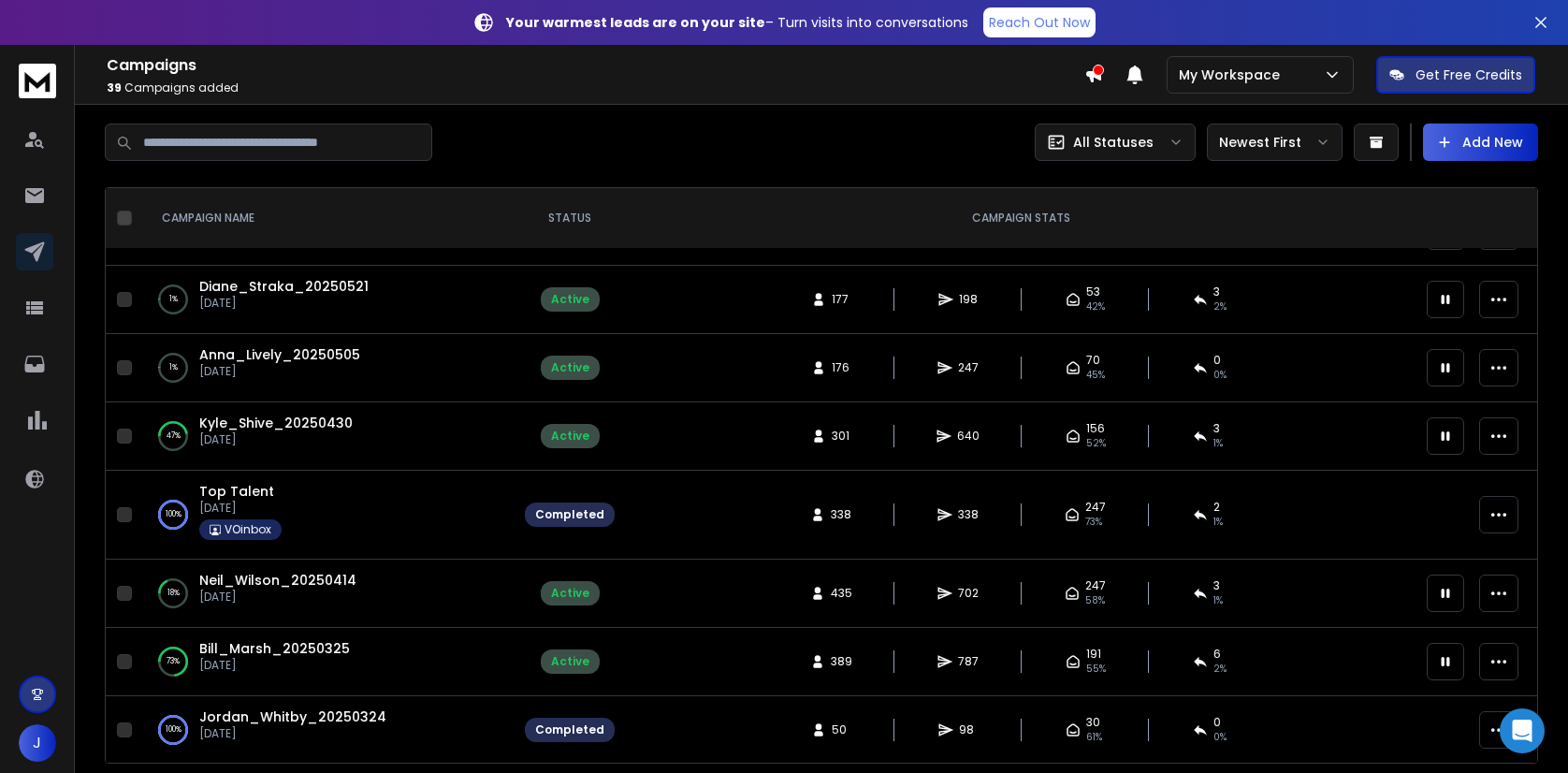
scroll to position [735, 0]
click at [262, 657] on p "[DATE]" at bounding box center [274, 664] width 151 height 15
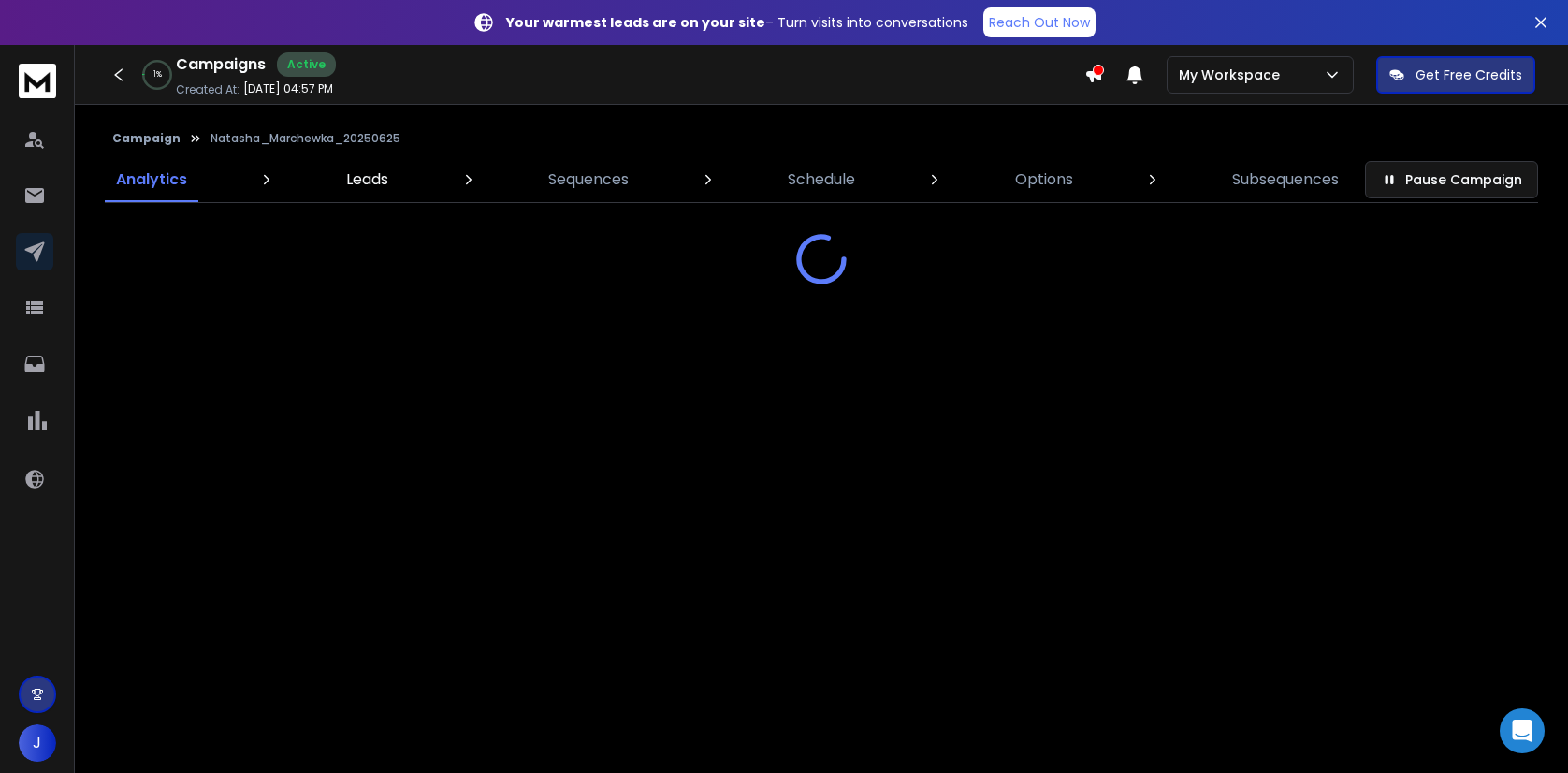
click at [357, 179] on p "Leads" at bounding box center [367, 179] width 43 height 23
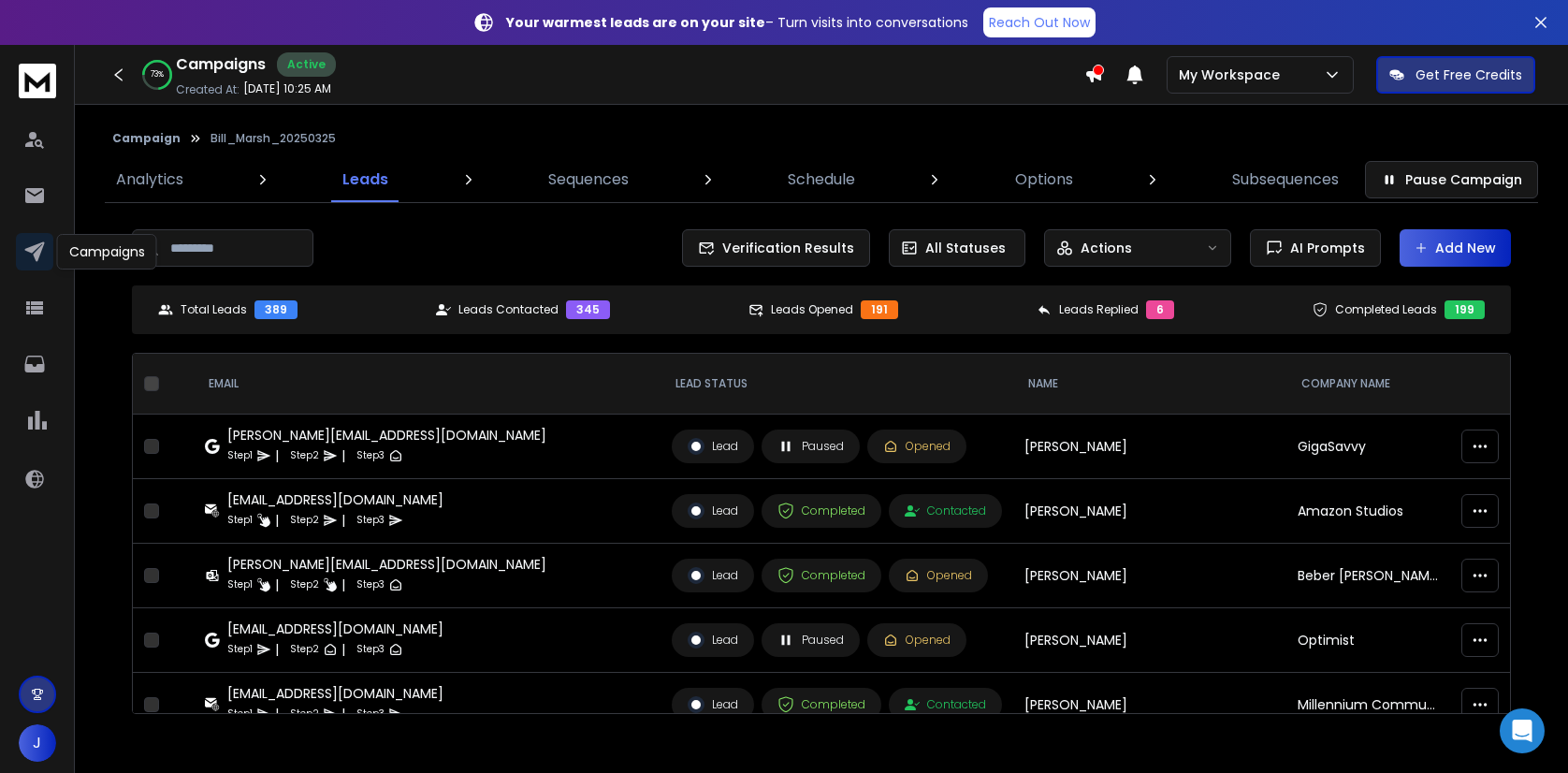
click at [29, 257] on icon at bounding box center [35, 252] width 23 height 23
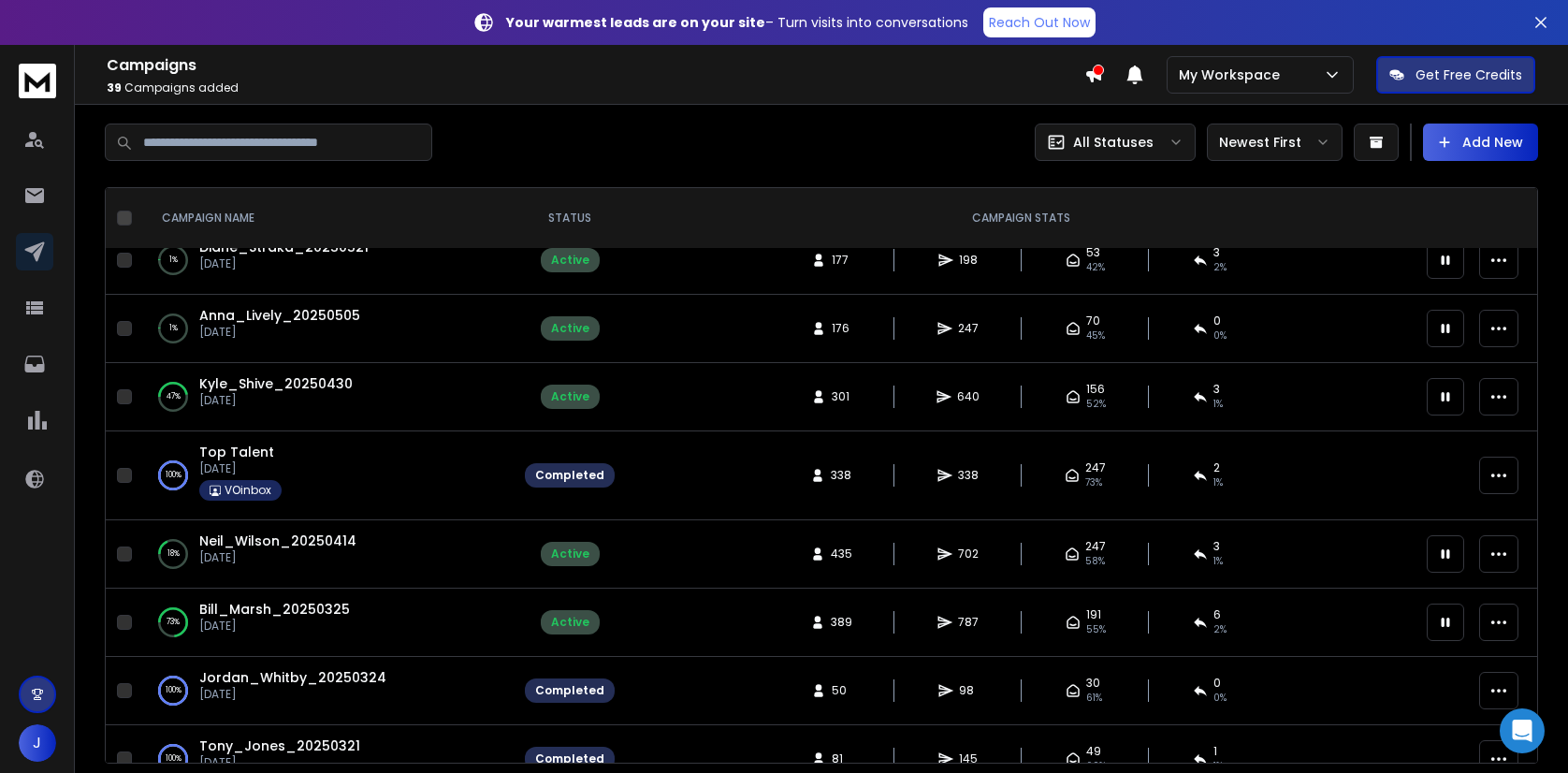
scroll to position [795, 0]
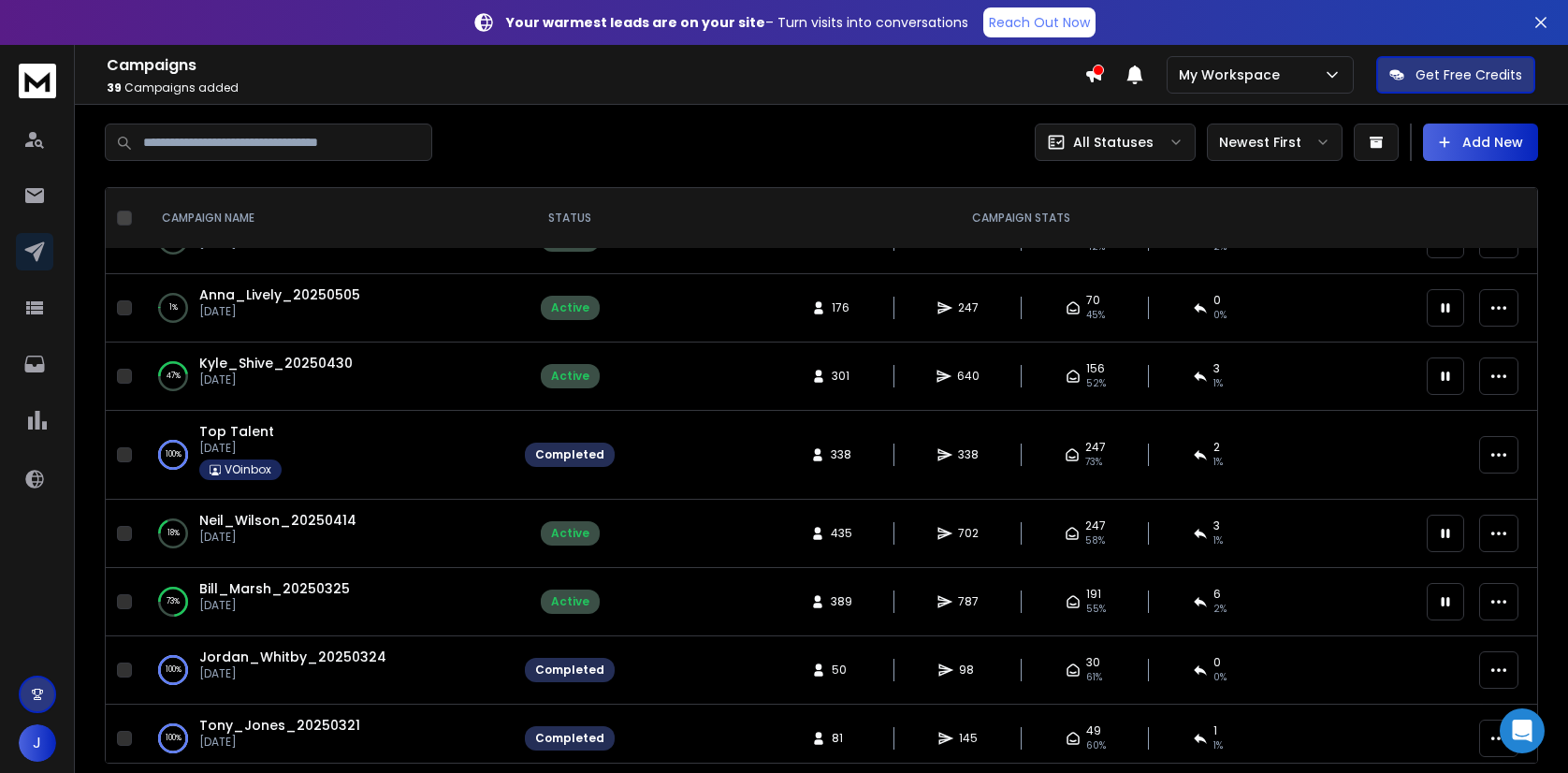
click at [251, 584] on span "Bill_Marsh_20250325" at bounding box center [274, 589] width 151 height 19
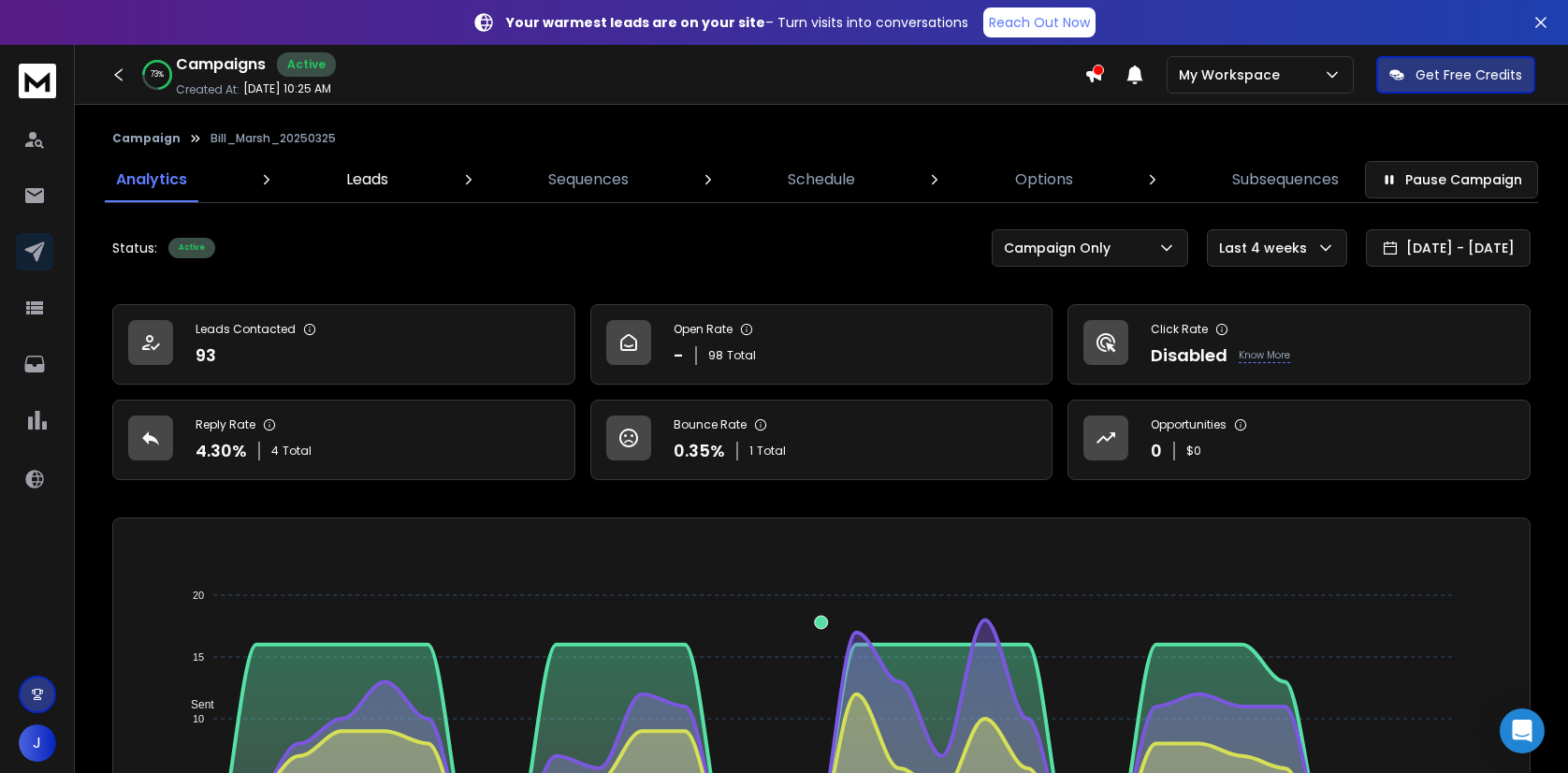
click at [358, 178] on p "Leads" at bounding box center [367, 179] width 43 height 23
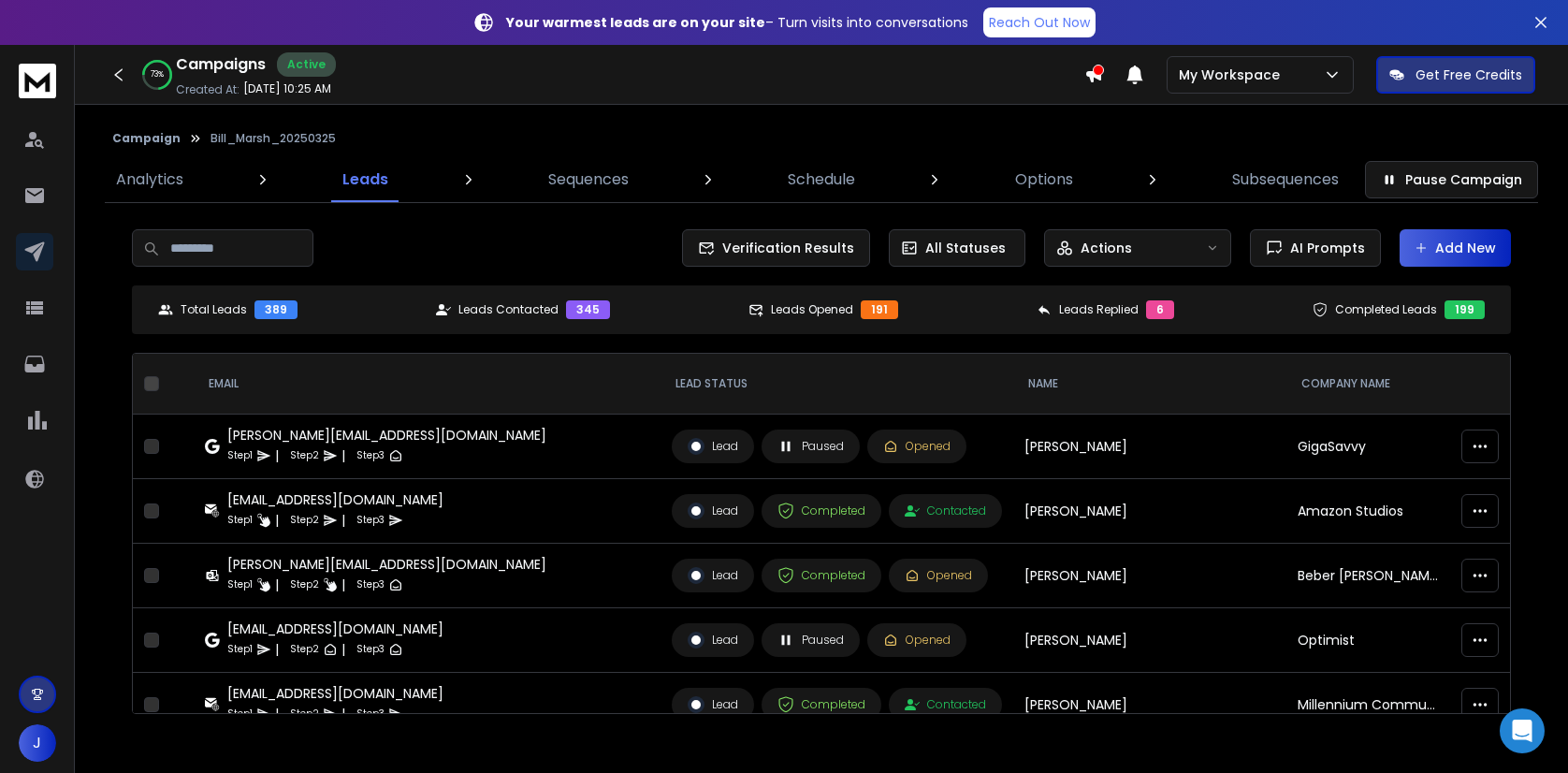
click at [1479, 250] on button "Add New" at bounding box center [1455, 248] width 111 height 38
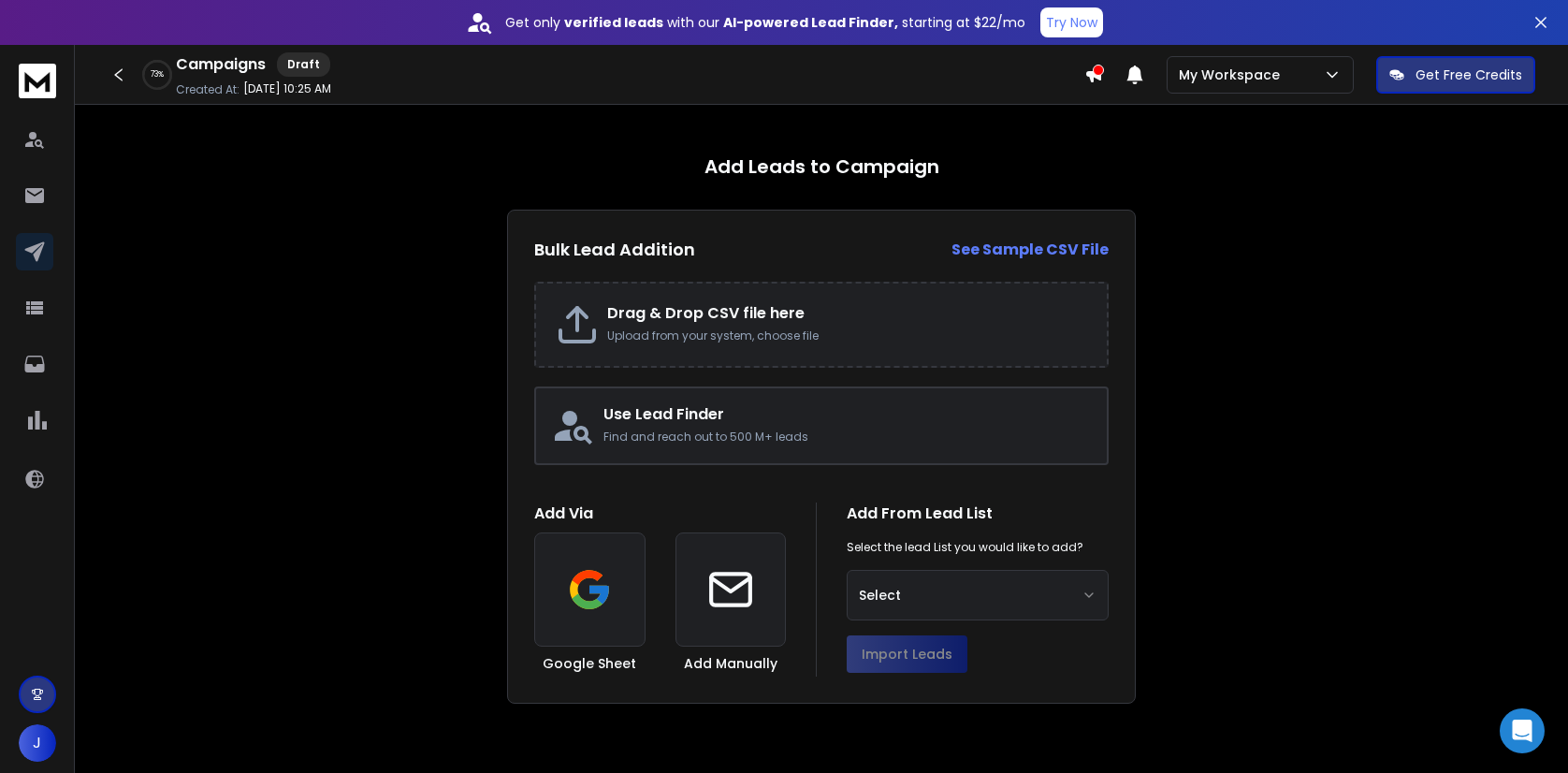
click at [763, 300] on div "Drag & Drop CSV file here Upload from your system, choose file" at bounding box center [821, 324] width 575 height 86
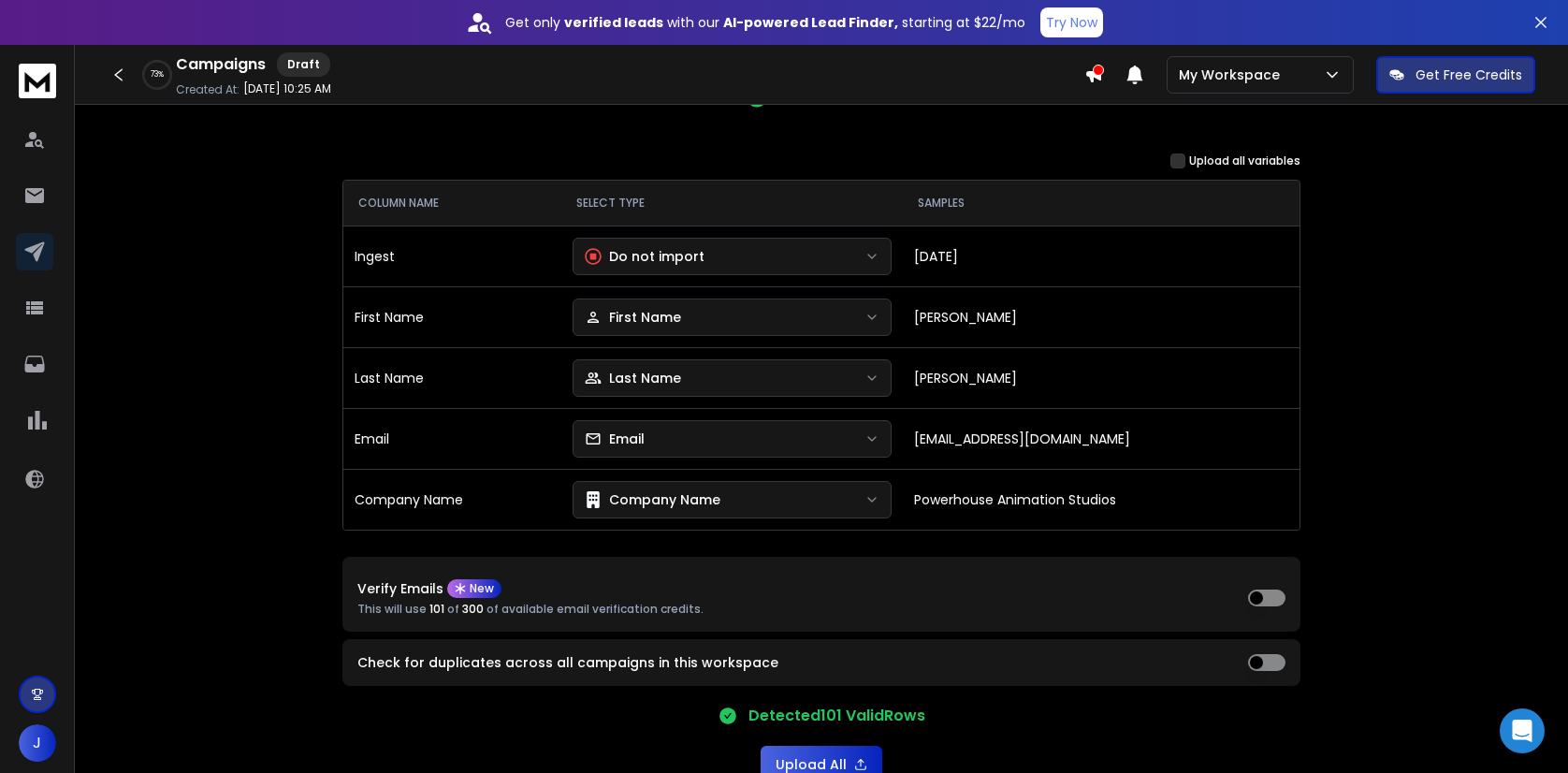
scroll to position [261, 0]
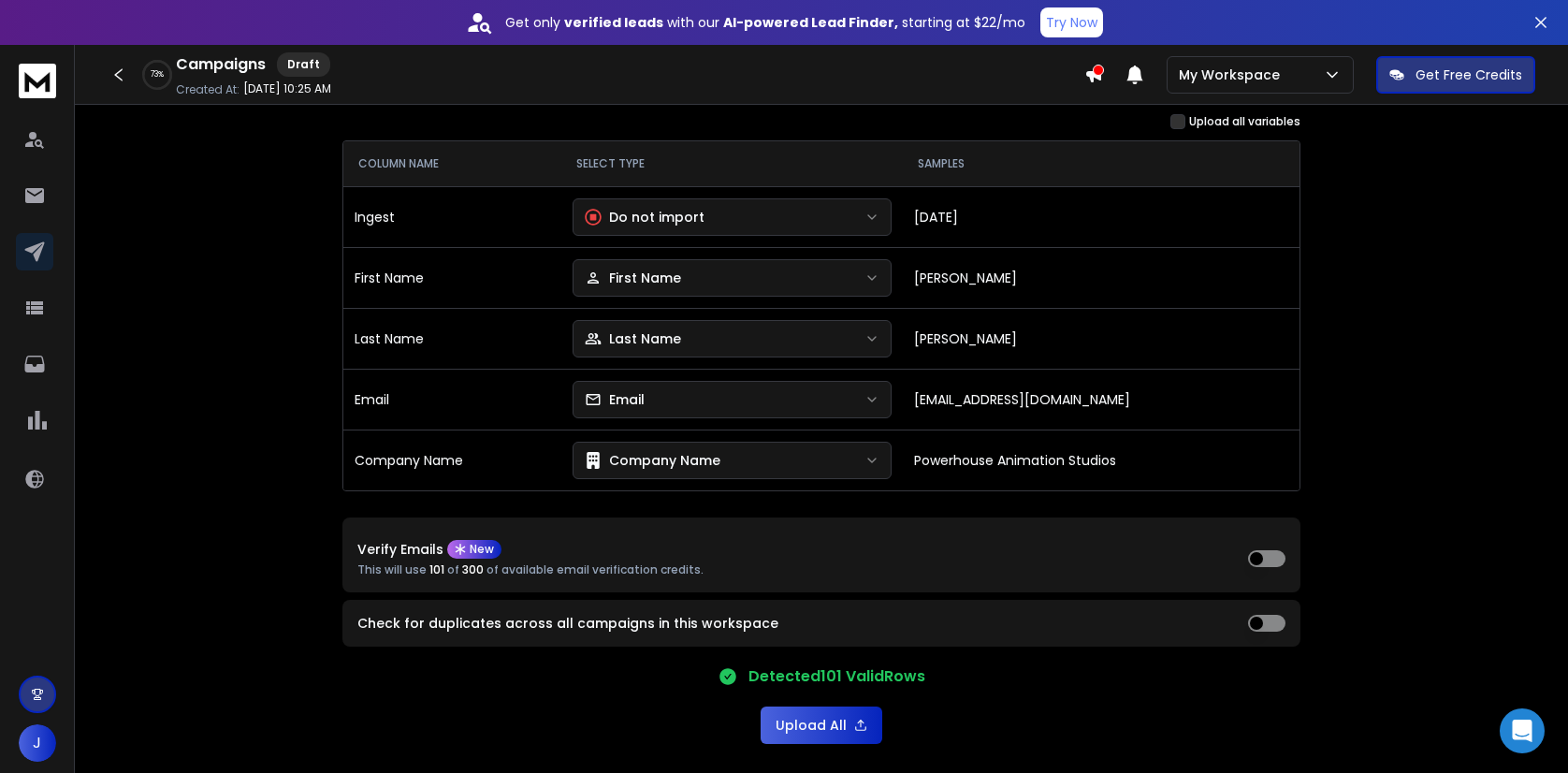
click at [808, 723] on button "Upload All" at bounding box center [821, 725] width 122 height 38
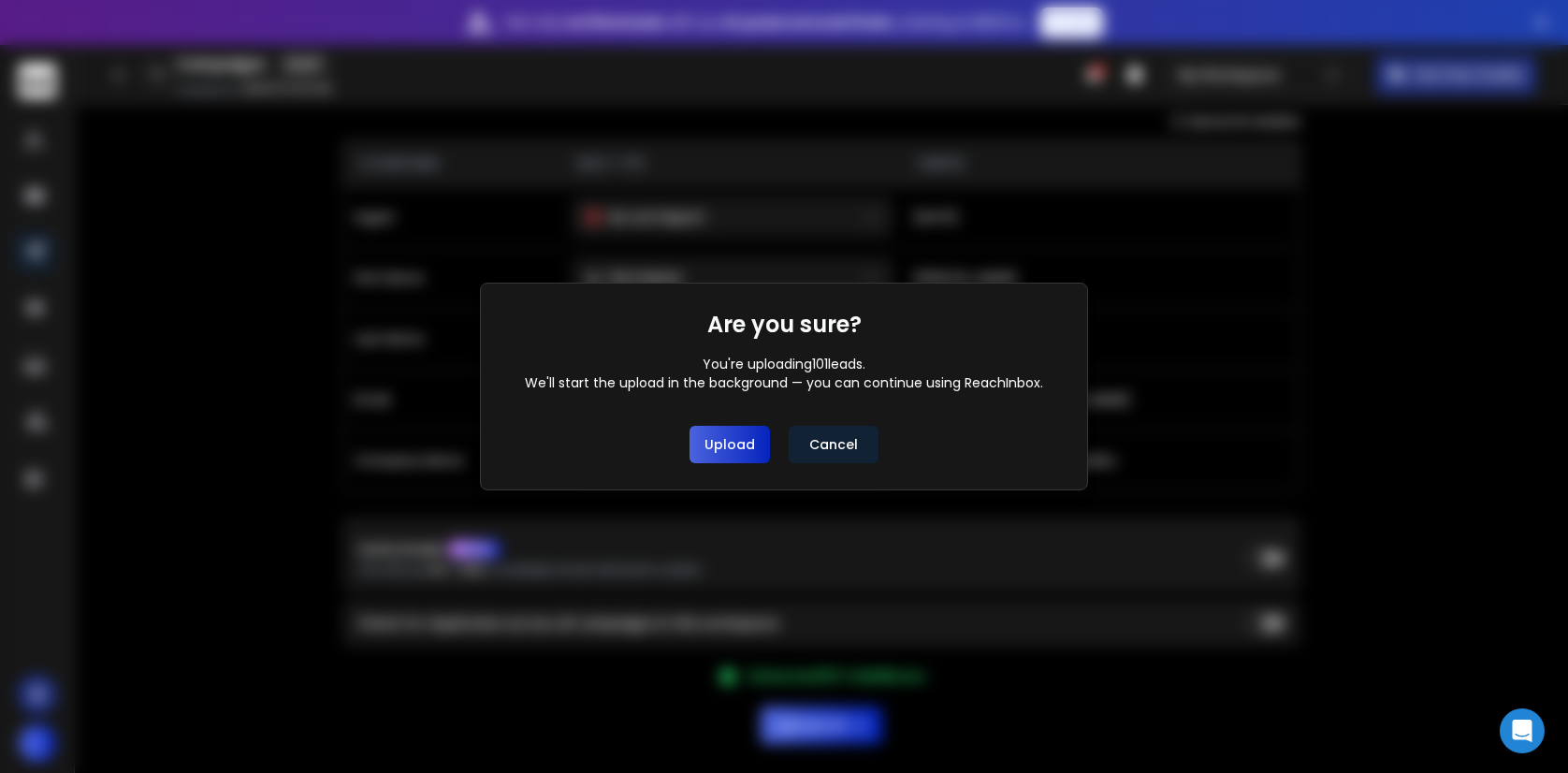
click at [730, 444] on button "Upload" at bounding box center [729, 445] width 80 height 38
